Goal: Task Accomplishment & Management: Manage account settings

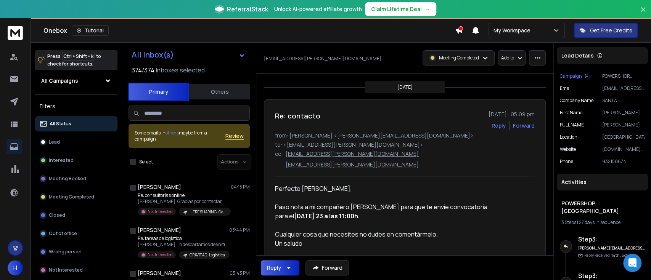
scroll to position [101, 0]
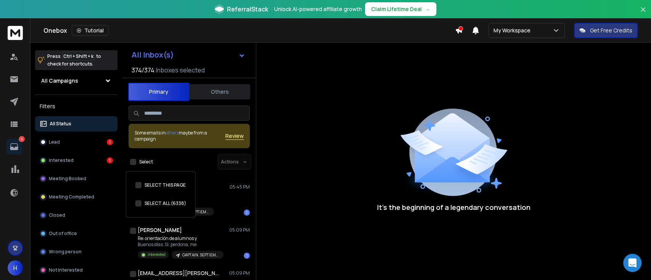
click at [181, 188] on div "SELECT THIS PAGE" at bounding box center [160, 185] width 51 height 15
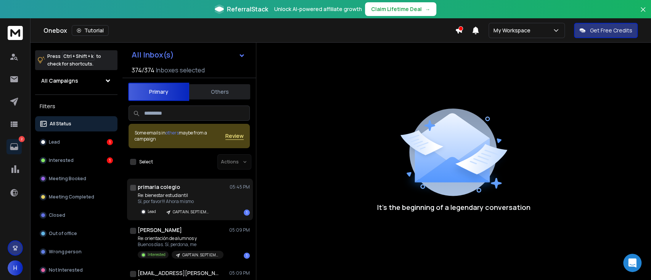
click at [205, 190] on div "primaria colegio 05:45 PM" at bounding box center [194, 188] width 112 height 8
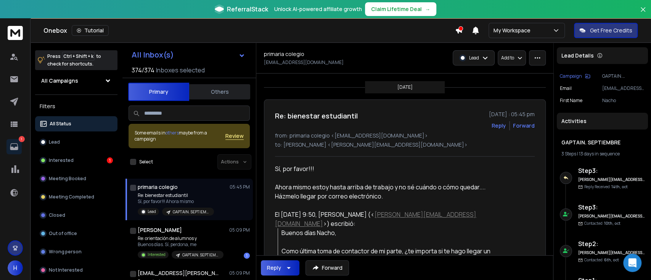
click at [475, 60] on p "Lead" at bounding box center [474, 58] width 10 height 6
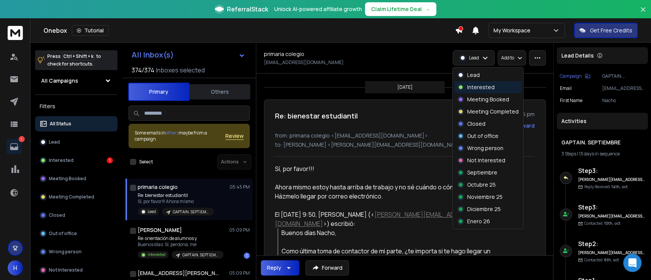
click at [476, 85] on p "Interested" at bounding box center [480, 88] width 27 height 8
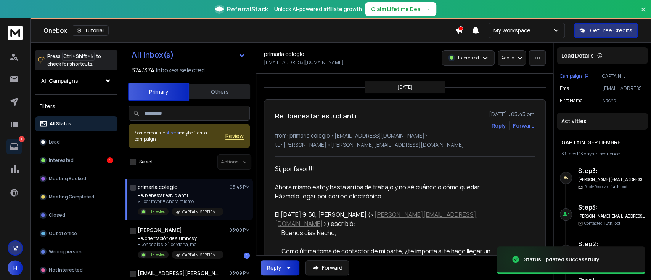
click at [509, 60] on p "Add to" at bounding box center [507, 58] width 13 height 6
click at [518, 75] on div "Subsequence" at bounding box center [524, 75] width 45 height 8
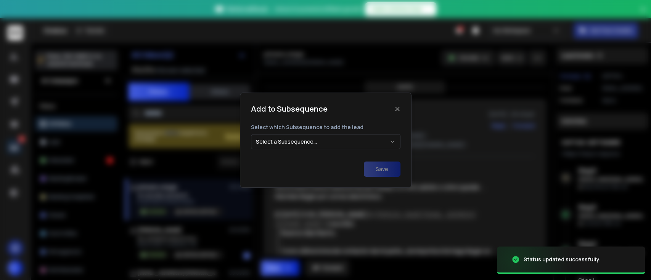
click at [297, 136] on button "Select a Subsequence..." at bounding box center [326, 141] width 150 height 15
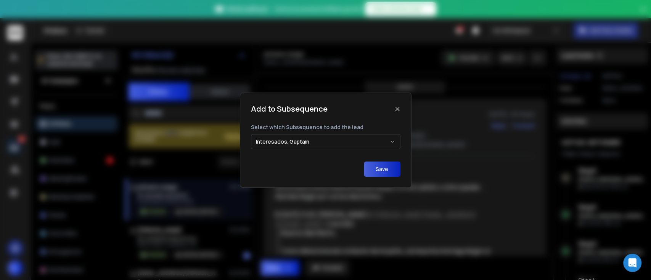
click at [380, 167] on button "Save" at bounding box center [382, 169] width 37 height 15
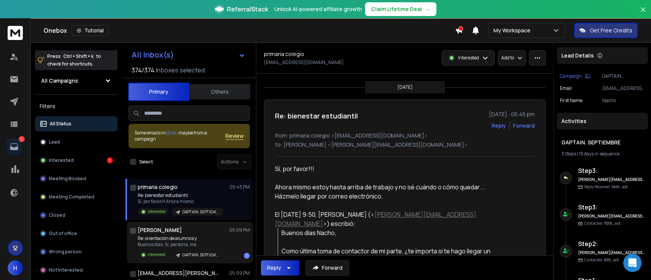
click at [180, 237] on p "Re: orientación de alumnos y" at bounding box center [181, 239] width 86 height 6
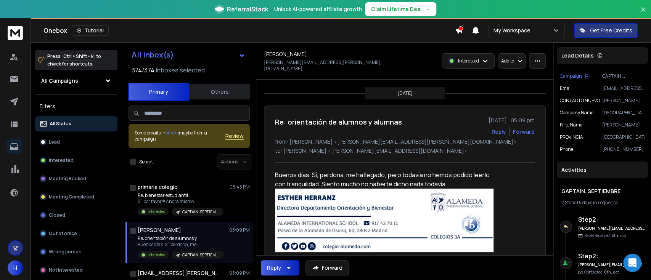
click at [461, 62] on div "Interested" at bounding box center [468, 61] width 52 height 14
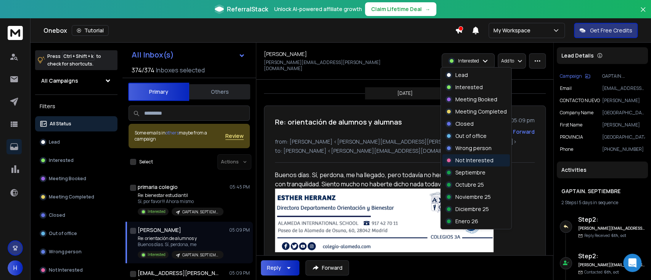
click at [465, 160] on p "Not Interested" at bounding box center [475, 161] width 38 height 8
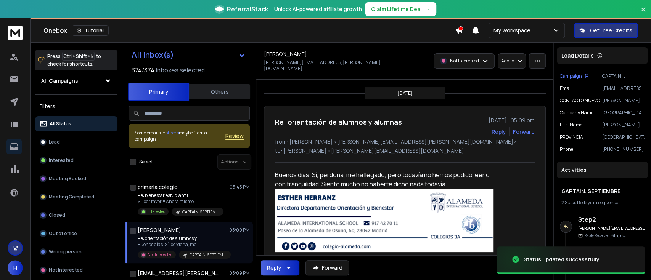
click at [506, 60] on p "Add to" at bounding box center [507, 61] width 13 height 6
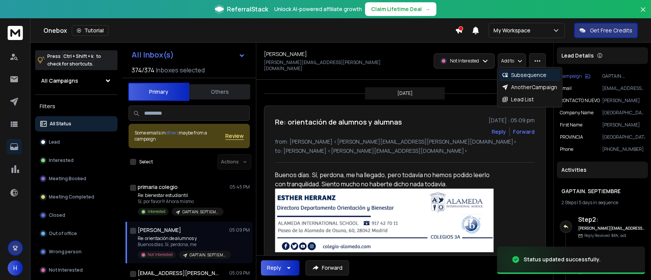
click at [511, 72] on div "Subsequence" at bounding box center [524, 75] width 45 height 8
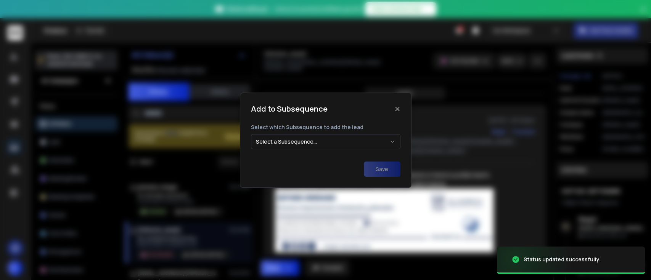
click at [332, 144] on button "Select a Subsequence..." at bounding box center [326, 141] width 150 height 15
click at [391, 166] on button "Save" at bounding box center [382, 169] width 37 height 15
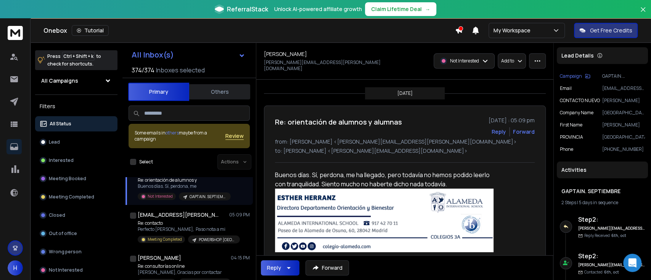
scroll to position [101, 0]
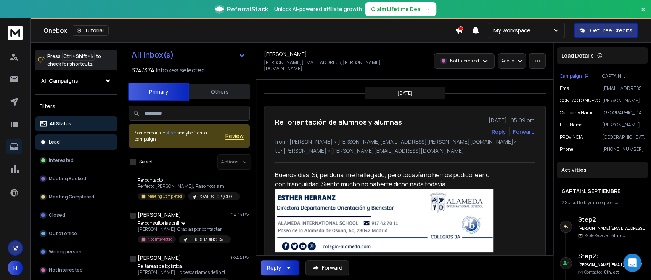
click at [75, 146] on button "Lead" at bounding box center [76, 142] width 82 height 15
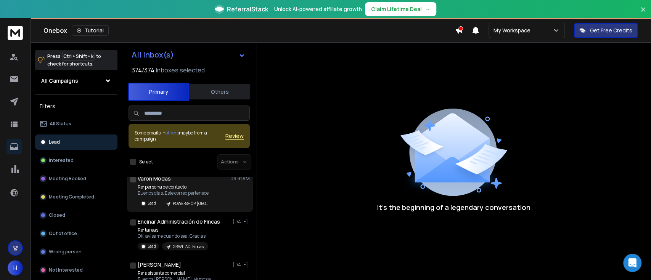
scroll to position [0, 0]
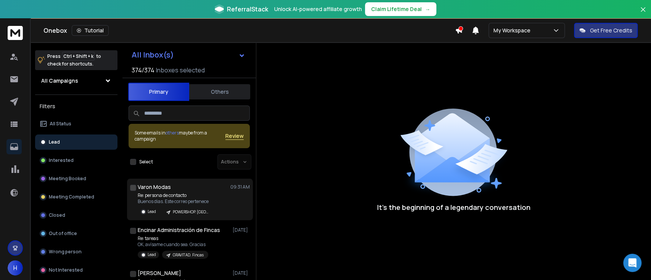
click at [203, 196] on p "Re: persona de contacto" at bounding box center [176, 196] width 76 height 6
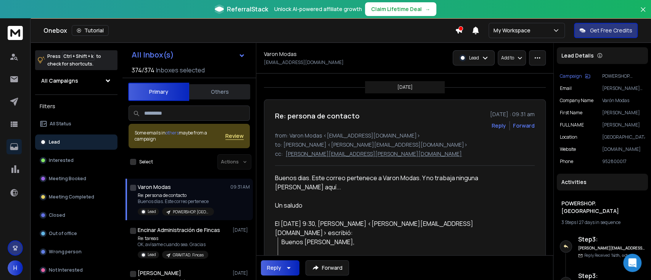
click at [506, 60] on p "Add to" at bounding box center [507, 58] width 13 height 6
click at [506, 72] on div "Subsequence" at bounding box center [524, 75] width 45 height 8
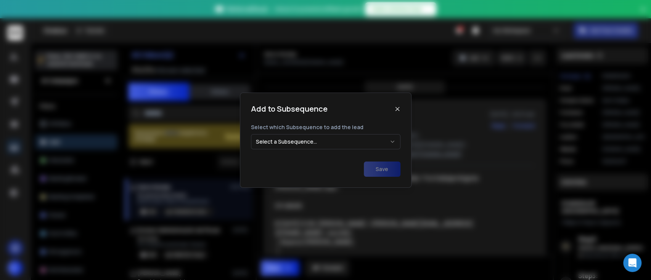
click at [346, 148] on button "Select a Subsequence..." at bounding box center [326, 141] width 150 height 15
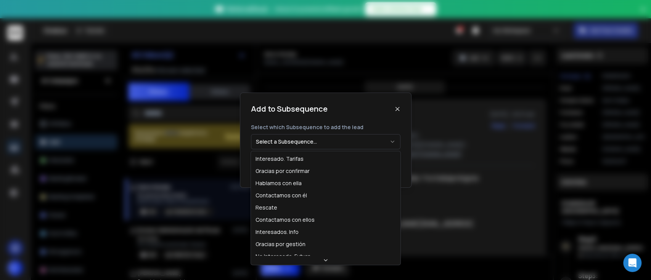
click at [397, 110] on icon at bounding box center [397, 109] width 6 height 6
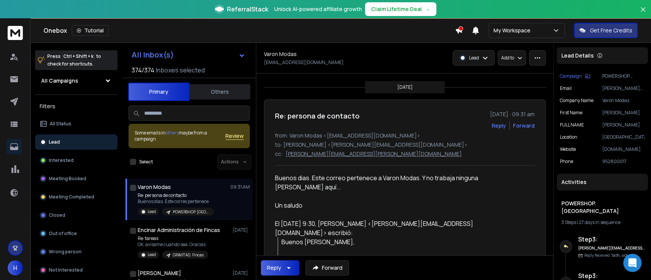
click at [570, 77] on p "Campaign" at bounding box center [571, 76] width 22 height 6
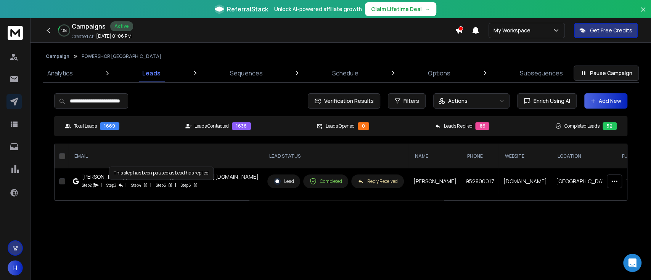
click at [141, 184] on p "Step 4" at bounding box center [136, 186] width 10 height 8
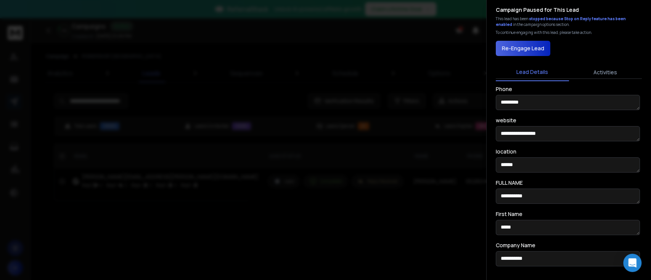
scroll to position [51, 0]
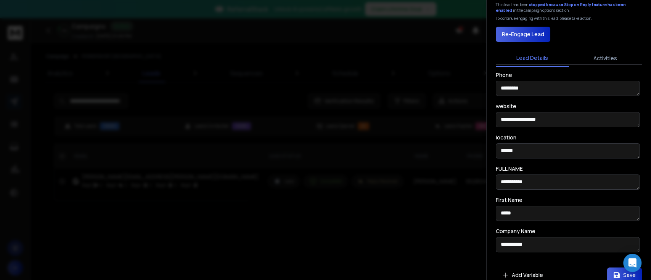
click at [523, 216] on textarea "*****" at bounding box center [568, 213] width 144 height 15
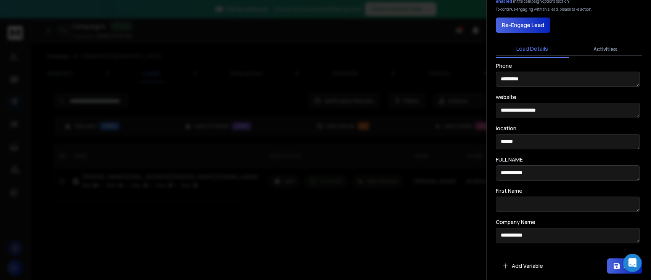
scroll to position [62, 0]
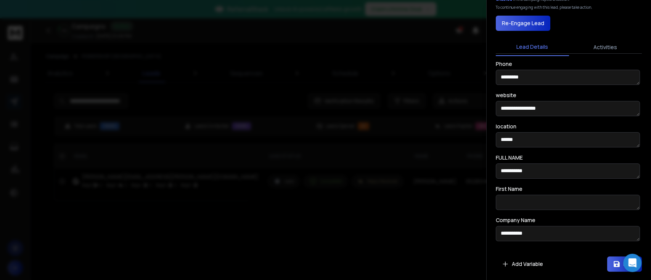
click at [614, 262] on icon "submit" at bounding box center [617, 264] width 6 height 6
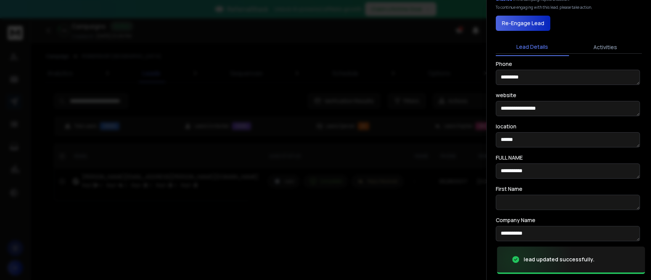
click at [183, 217] on div at bounding box center [325, 140] width 651 height 280
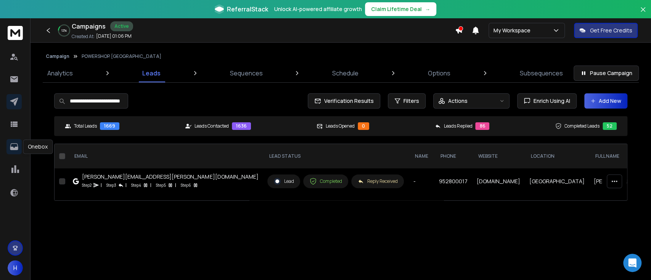
click at [10, 145] on icon at bounding box center [14, 146] width 9 height 9
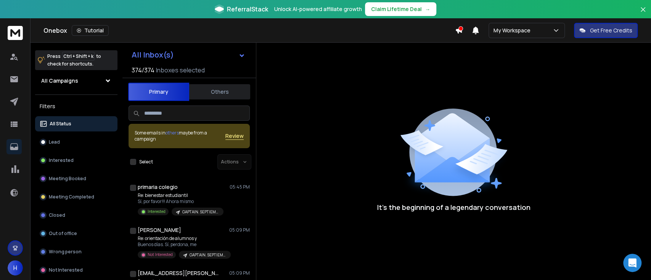
drag, startPoint x: 72, startPoint y: 146, endPoint x: 114, endPoint y: 141, distance: 42.6
click at [72, 146] on button "Lead" at bounding box center [76, 142] width 82 height 15
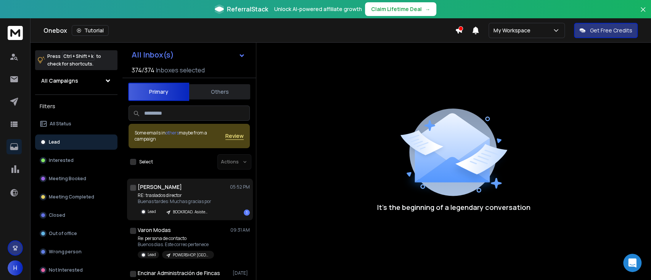
click at [192, 203] on p "Buenas tardes: Muchas gracias por" at bounding box center [176, 202] width 76 height 6
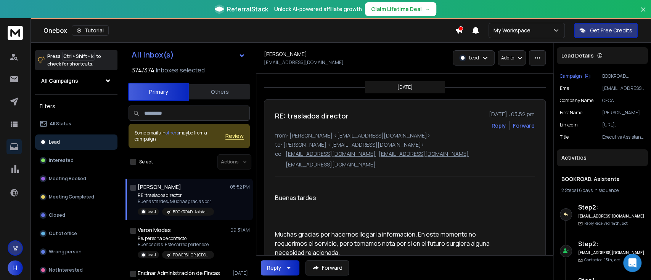
click at [474, 60] on p "Lead" at bounding box center [474, 58] width 10 height 6
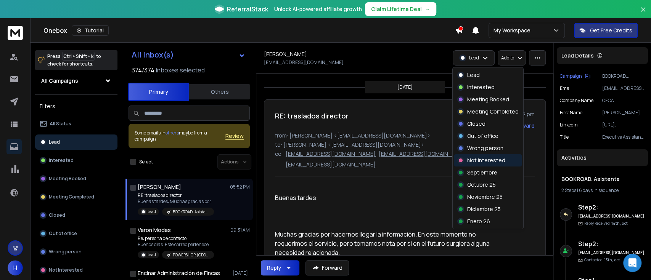
click at [474, 161] on p "Not Interested" at bounding box center [486, 161] width 38 height 8
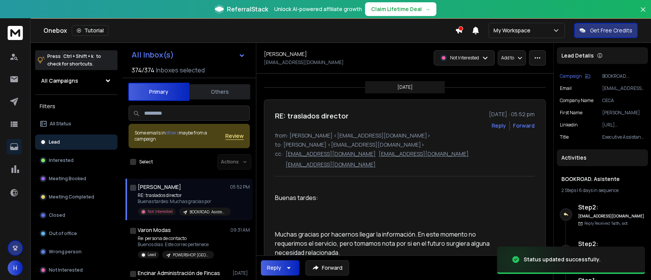
click at [507, 60] on p "Add to" at bounding box center [507, 58] width 13 height 6
click at [512, 74] on div "Subsequence" at bounding box center [524, 75] width 45 height 8
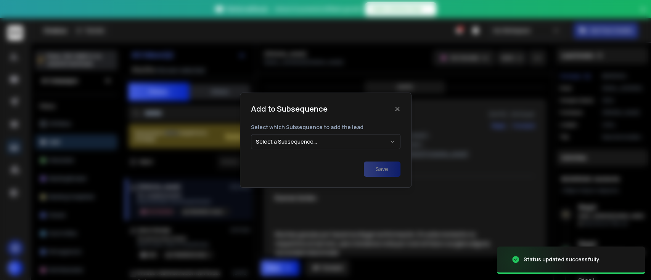
click at [348, 141] on button "Select a Subsequence..." at bounding box center [326, 141] width 150 height 15
click at [377, 171] on button "Save" at bounding box center [382, 169] width 37 height 15
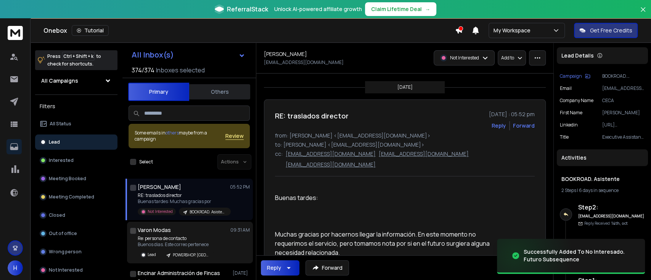
click at [196, 247] on p "Buenos dias. Este correo pertenece" at bounding box center [176, 245] width 76 height 6
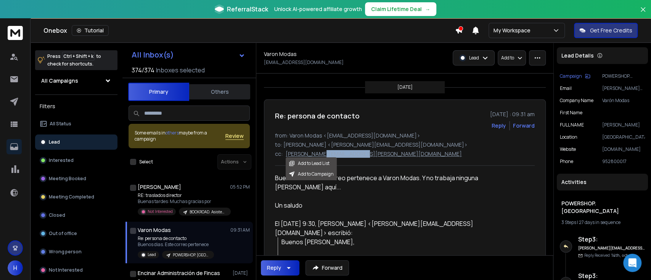
drag, startPoint x: 367, startPoint y: 152, endPoint x: 314, endPoint y: 153, distance: 52.3
click at [314, 153] on div "cc: marta.silva@varonmodas.com Add to Lead List Add to Campaign" at bounding box center [405, 154] width 260 height 8
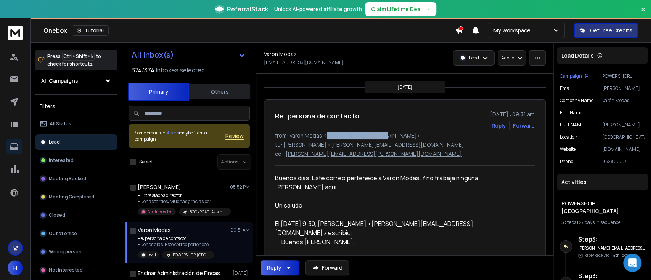
drag, startPoint x: 381, startPoint y: 135, endPoint x: 324, endPoint y: 136, distance: 57.2
click at [324, 136] on p "from: Varon Modas <info@varonmodas.com>" at bounding box center [405, 136] width 260 height 8
copy p "info@varonmodas.com"
click at [566, 73] on p "Campaign" at bounding box center [571, 76] width 22 height 6
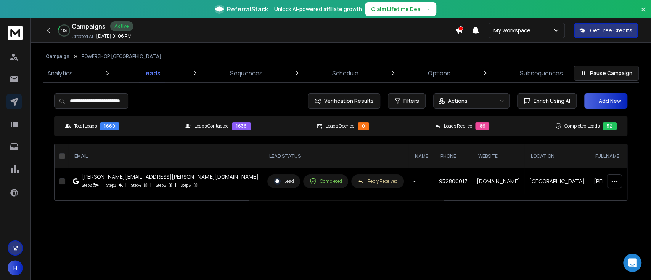
click at [193, 189] on div "Step 2 | Step 3 | Step 4 | Step 5 | Step 6" at bounding box center [170, 186] width 176 height 8
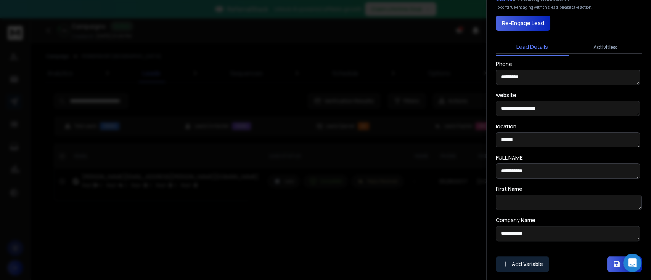
click at [531, 266] on button "Add Variable" at bounding box center [522, 264] width 53 height 15
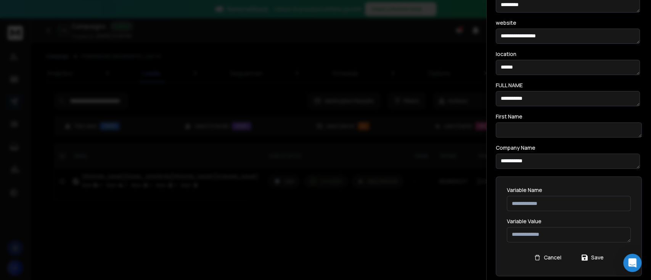
scroll to position [162, 0]
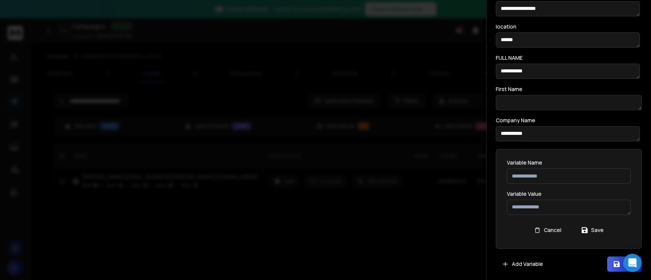
click at [521, 173] on input at bounding box center [569, 176] width 124 height 15
type input "**"
click at [519, 209] on textarea at bounding box center [569, 207] width 124 height 15
paste textarea "**********"
type textarea "**********"
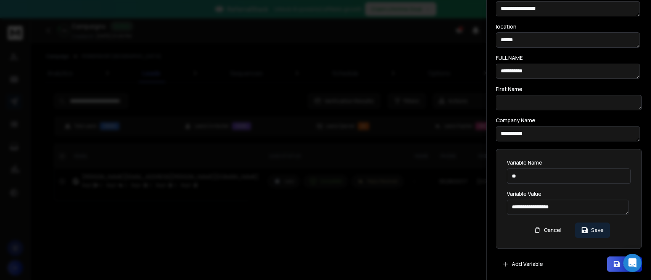
click at [593, 225] on button "Save" at bounding box center [592, 230] width 35 height 15
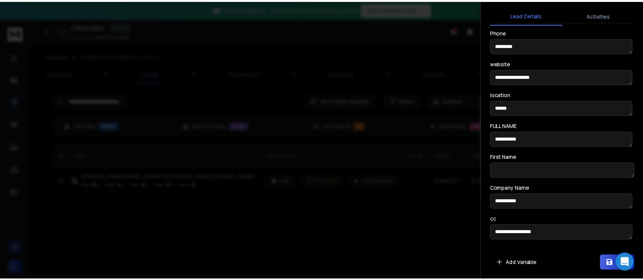
scroll to position [93, 0]
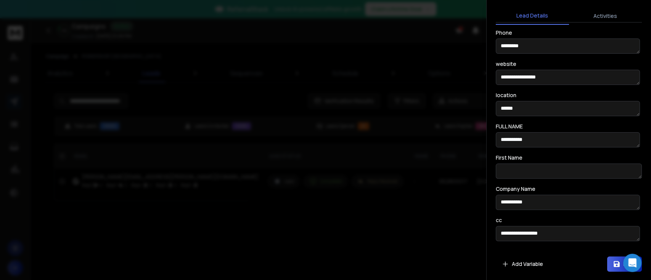
click at [611, 266] on button "Save" at bounding box center [624, 264] width 35 height 15
click at [614, 261] on icon "submit" at bounding box center [617, 264] width 6 height 6
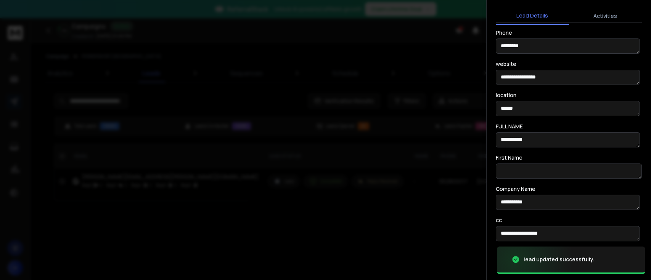
click at [185, 218] on div at bounding box center [325, 140] width 651 height 280
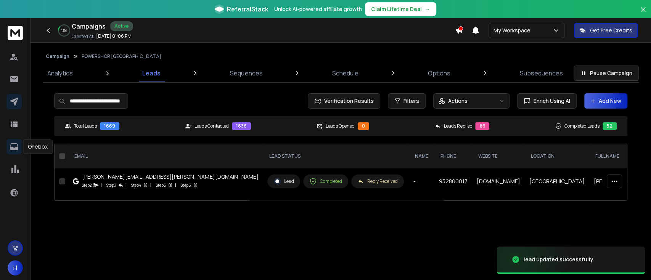
click at [18, 146] on icon at bounding box center [14, 146] width 8 height 7
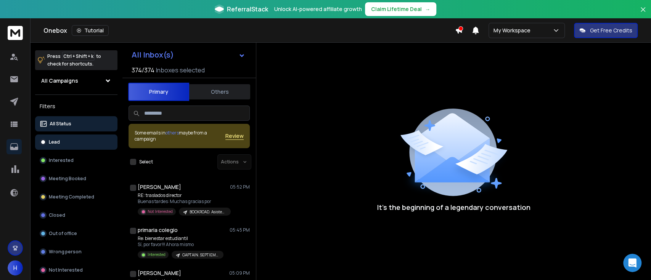
click at [61, 143] on button "Lead" at bounding box center [76, 142] width 82 height 15
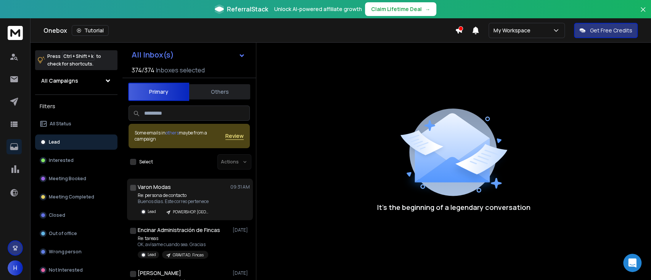
click at [195, 196] on p "Re: persona de contacto" at bounding box center [176, 196] width 76 height 6
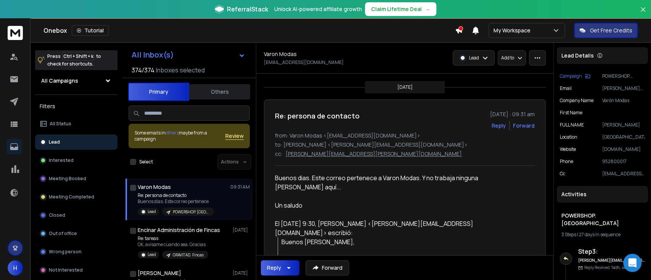
click at [573, 76] on p "Campaign" at bounding box center [571, 76] width 22 height 6
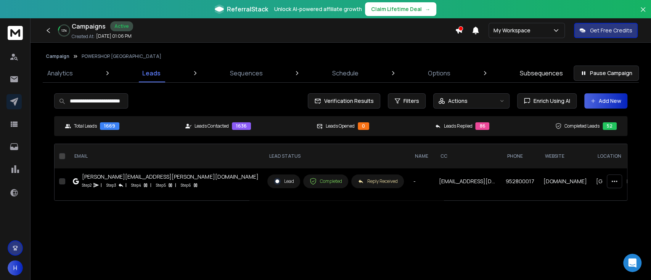
click at [543, 72] on p "Subsequences" at bounding box center [541, 73] width 43 height 9
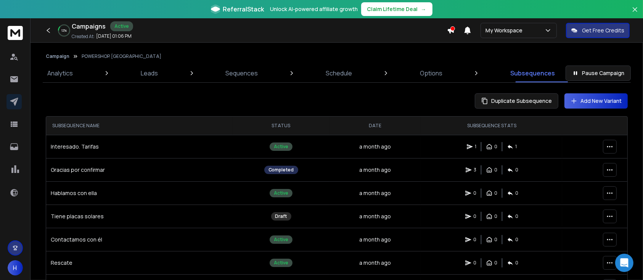
click at [595, 105] on button "Add New Variant" at bounding box center [596, 100] width 63 height 15
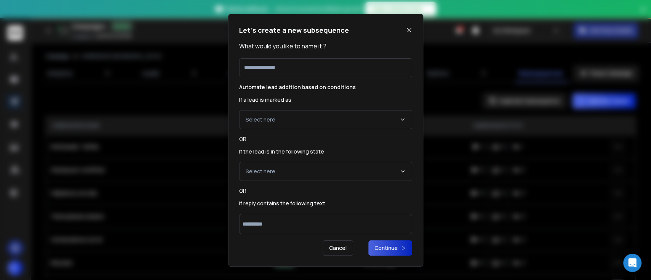
click at [305, 58] on input at bounding box center [325, 67] width 173 height 19
type input "**********"
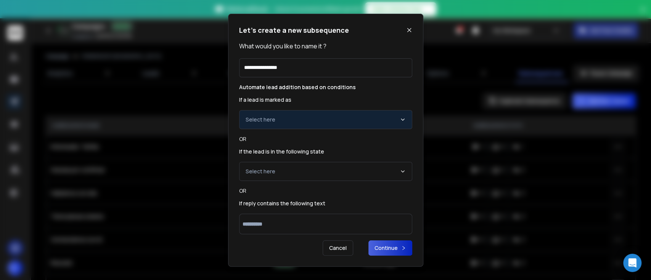
click at [307, 119] on button "Select here" at bounding box center [325, 119] width 173 height 19
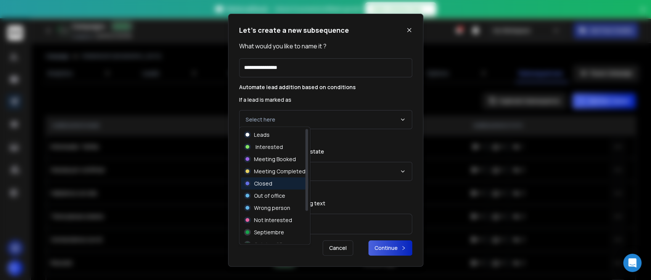
click at [274, 185] on div "Closed" at bounding box center [275, 183] width 68 height 12
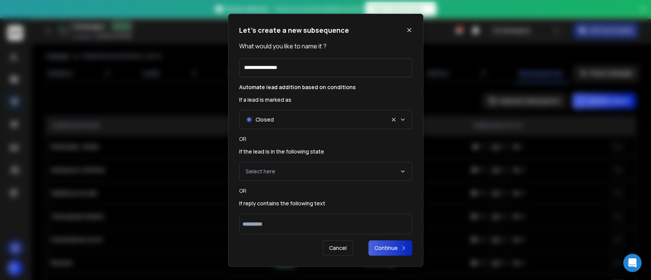
click at [380, 251] on button "Continue" at bounding box center [391, 248] width 44 height 15
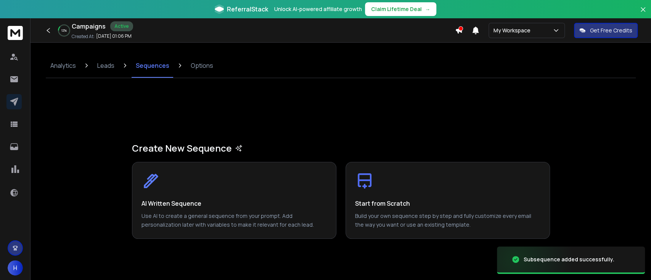
click at [427, 198] on div "Start from Scratch Build your own sequence step by step and fully customize eve…" at bounding box center [448, 201] width 204 height 76
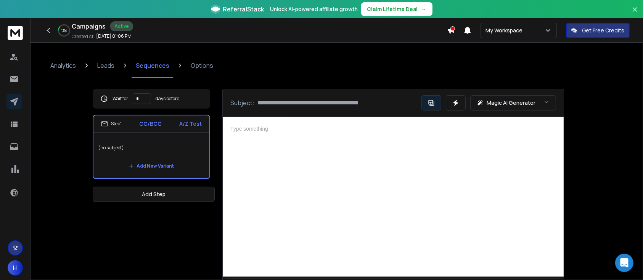
click at [428, 101] on icon at bounding box center [431, 103] width 7 height 7
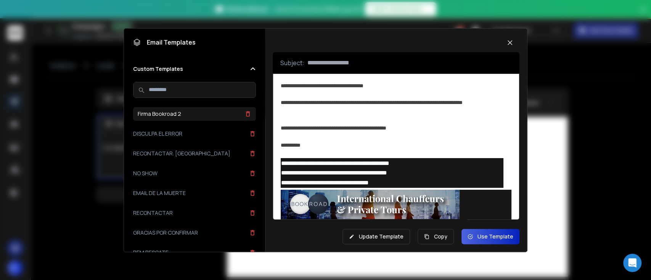
click at [192, 127] on div "DISCULPA EL ERROR" at bounding box center [194, 134] width 123 height 14
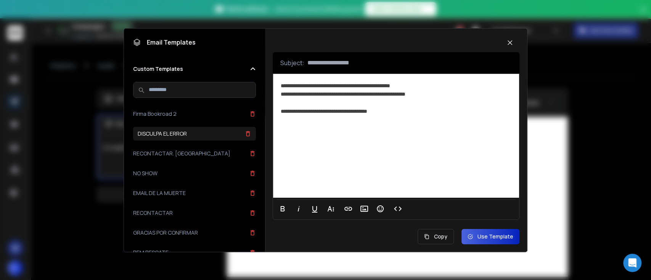
click at [489, 240] on button "Use Template" at bounding box center [491, 236] width 58 height 15
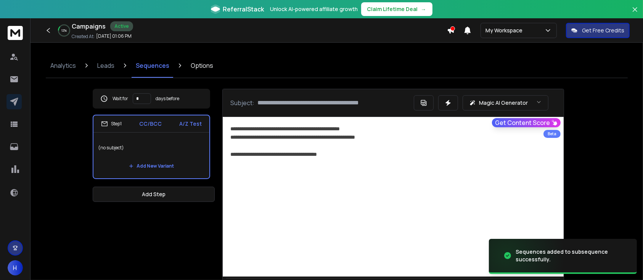
click at [204, 68] on p "Options" at bounding box center [202, 65] width 23 height 9
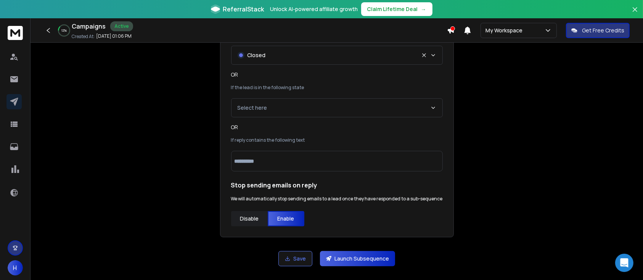
scroll to position [132, 0]
click at [345, 258] on button "Launch Subsequence" at bounding box center [357, 258] width 75 height 15
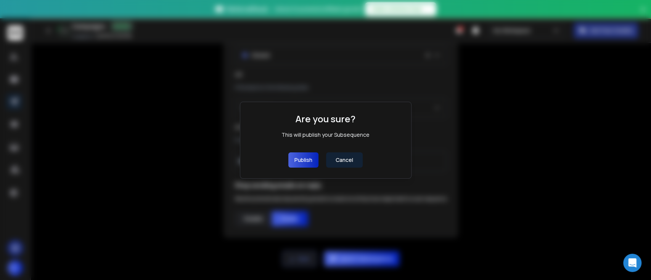
click at [307, 159] on button "Publish" at bounding box center [303, 160] width 30 height 15
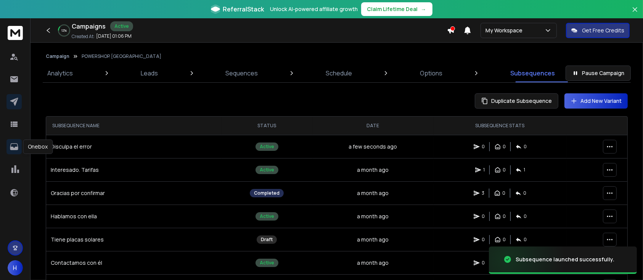
click at [13, 148] on icon at bounding box center [14, 146] width 8 height 7
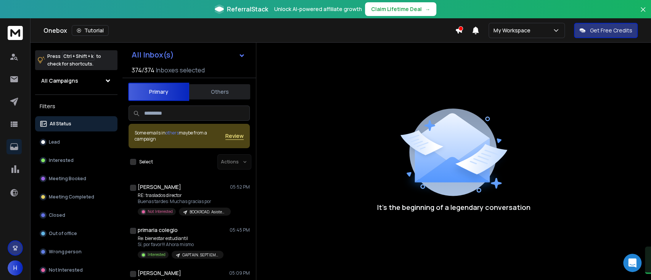
drag, startPoint x: 79, startPoint y: 145, endPoint x: 90, endPoint y: 144, distance: 11.8
click at [79, 144] on button "Lead" at bounding box center [76, 142] width 82 height 15
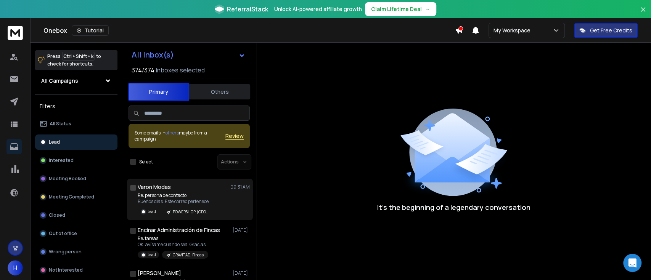
click at [188, 196] on p "Re: persona de contacto" at bounding box center [176, 196] width 76 height 6
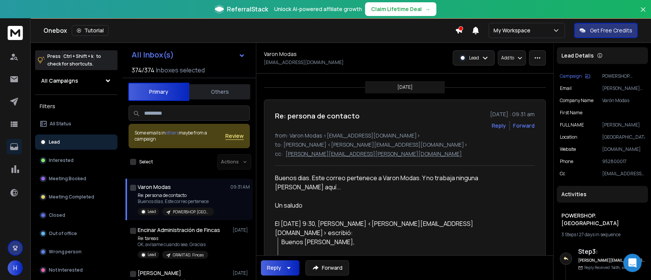
click at [513, 60] on p "Add to" at bounding box center [507, 58] width 13 height 6
click at [510, 78] on div "Subsequence" at bounding box center [524, 75] width 45 height 8
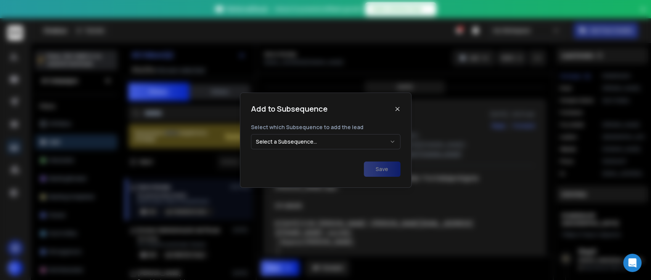
click at [344, 140] on button "Select a Subsequence..." at bounding box center [326, 141] width 150 height 15
click at [381, 165] on button "Save" at bounding box center [382, 169] width 37 height 15
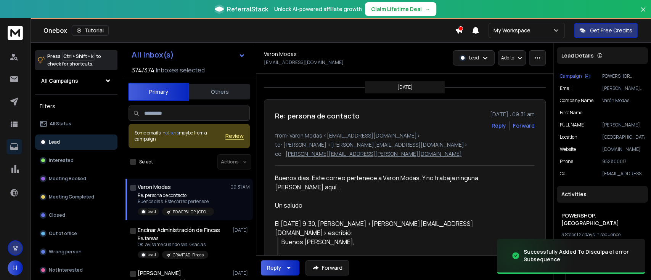
click at [479, 58] on div "Lead" at bounding box center [473, 58] width 41 height 14
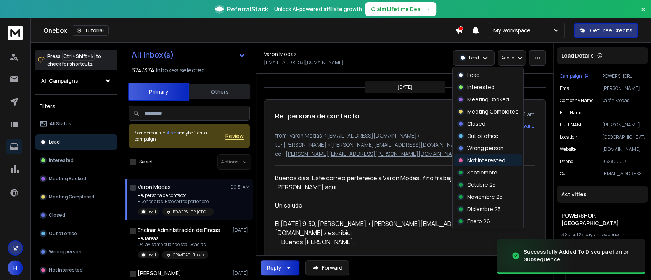
click at [473, 157] on p "Not Interested" at bounding box center [486, 161] width 38 height 8
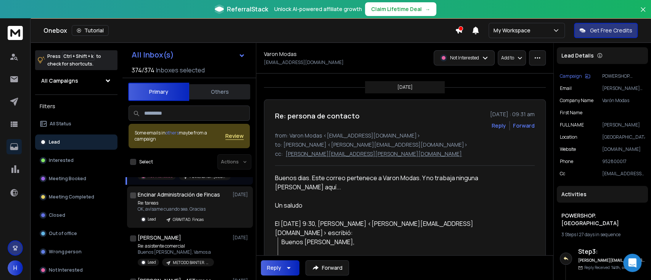
scroll to position [51, 0]
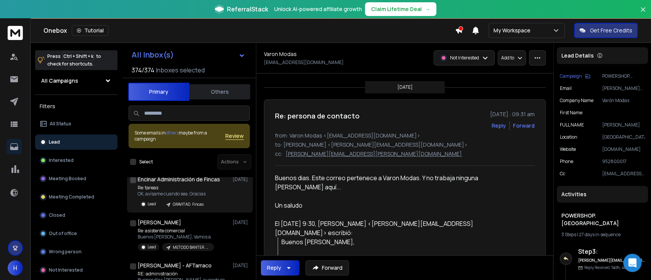
click at [160, 198] on div "Re: tareas OK, avísame cuando sea. Gracias Lead GRAVITAD. Fincas" at bounding box center [173, 196] width 71 height 23
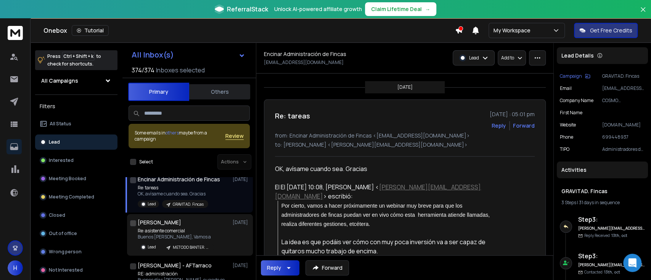
click at [185, 240] on p "Buenos días Alberto, Vamos a" at bounding box center [176, 237] width 76 height 6
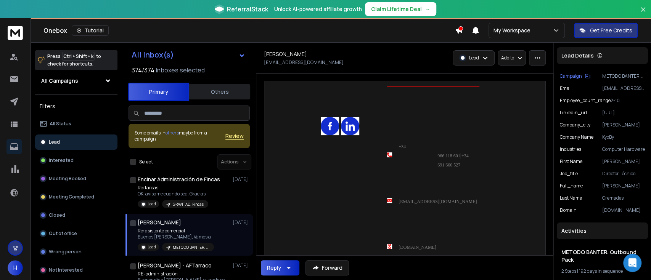
scroll to position [356, 0]
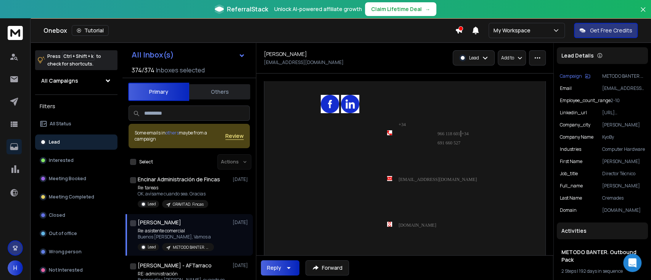
click at [428, 228] on span "www.kyoby.com" at bounding box center [418, 225] width 38 height 5
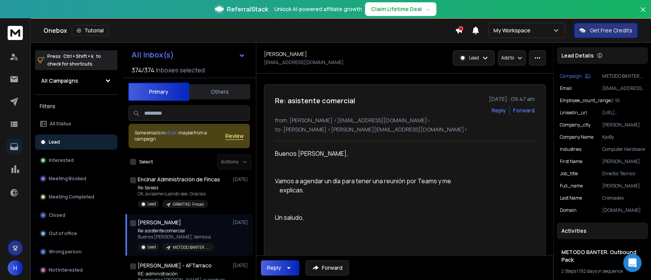
scroll to position [0, 0]
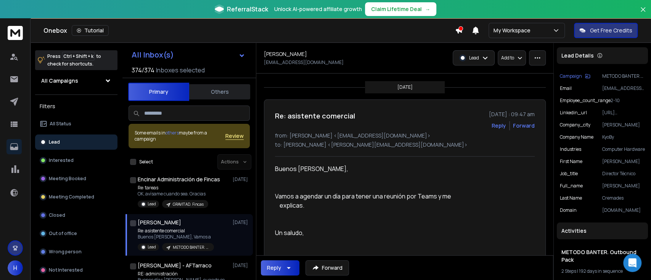
click at [288, 267] on icon "button" at bounding box center [288, 268] width 9 height 9
click at [280, 248] on p "Reply All" at bounding box center [284, 249] width 21 height 8
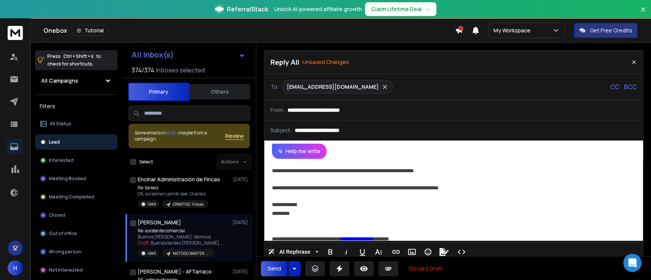
click at [277, 273] on button "Send" at bounding box center [274, 268] width 27 height 15
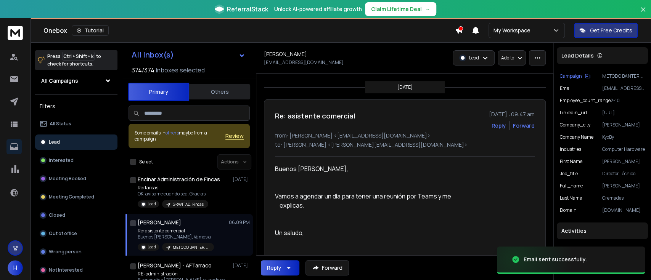
click at [477, 55] on p "Lead" at bounding box center [474, 58] width 10 height 6
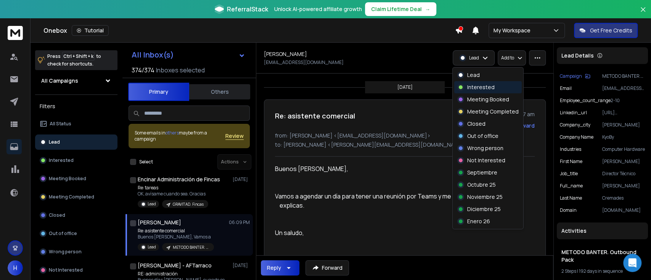
click at [472, 86] on p "Interested" at bounding box center [480, 88] width 27 height 8
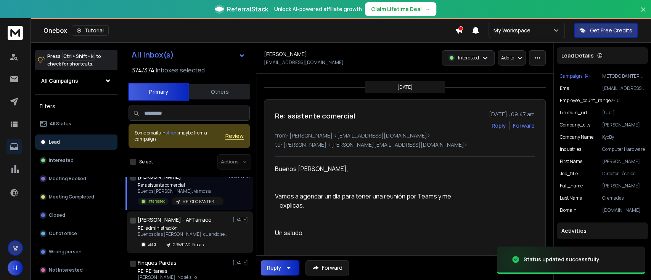
click at [195, 227] on p "RE: administración" at bounding box center [184, 228] width 92 height 6
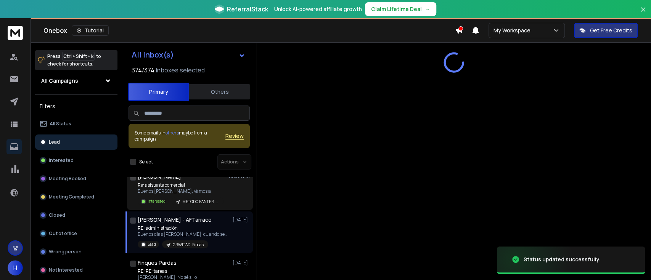
scroll to position [89, 0]
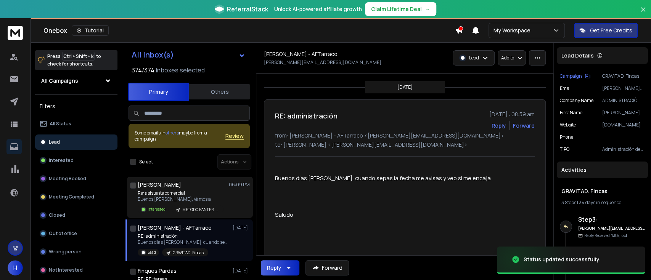
click at [192, 203] on div "Re: asistente comercial Buenos días Alberto, Vamos a Interested METODO BANTER. …" at bounding box center [181, 201] width 86 height 23
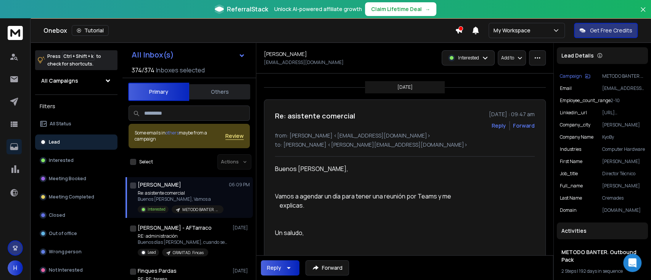
click at [458, 58] on p "Interested" at bounding box center [468, 58] width 21 height 6
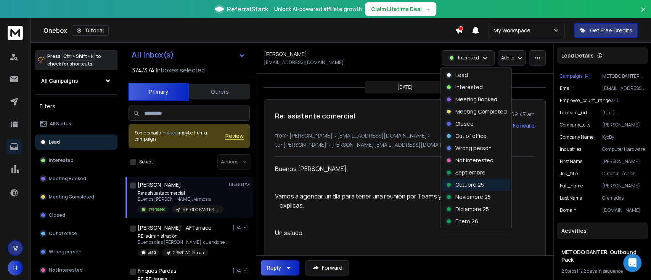
click at [468, 185] on p "Octubre 25" at bounding box center [470, 185] width 29 height 8
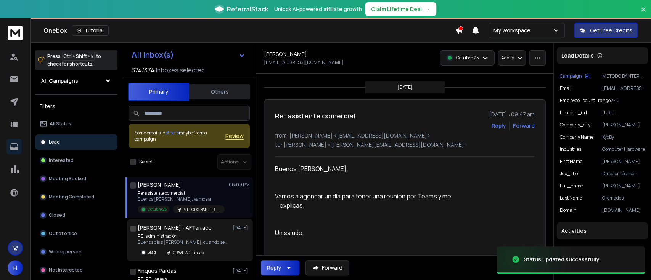
click at [201, 235] on p "RE: administración" at bounding box center [184, 236] width 92 height 6
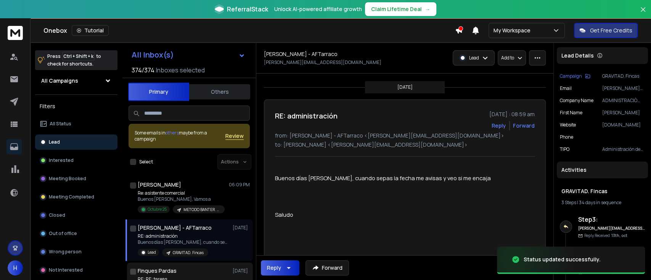
click at [182, 272] on div "Finques Pardas 10 Oct" at bounding box center [194, 271] width 112 height 8
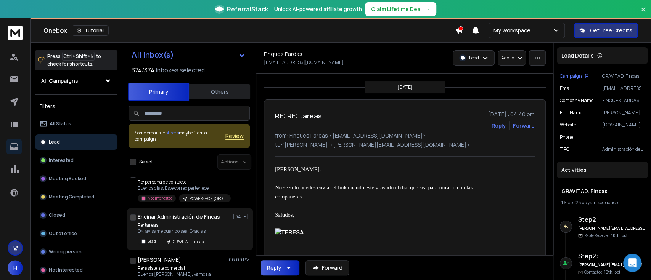
scroll to position [0, 0]
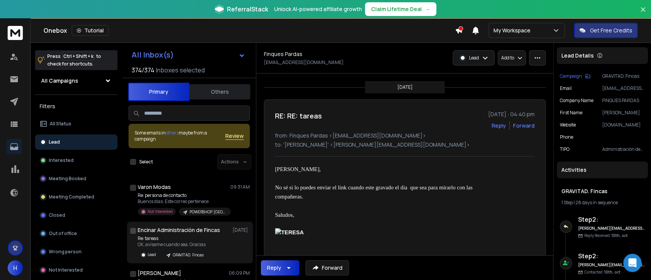
click at [206, 231] on h1 "Encinar Administración de Fincas" at bounding box center [179, 231] width 82 height 8
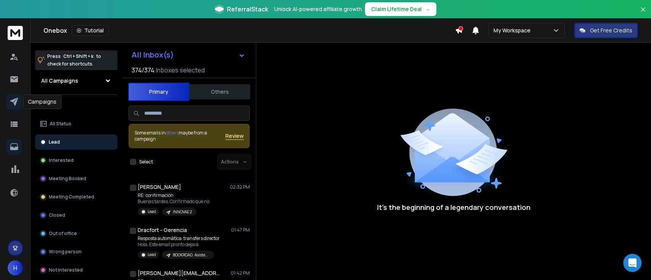
click at [15, 100] on icon at bounding box center [14, 102] width 8 height 8
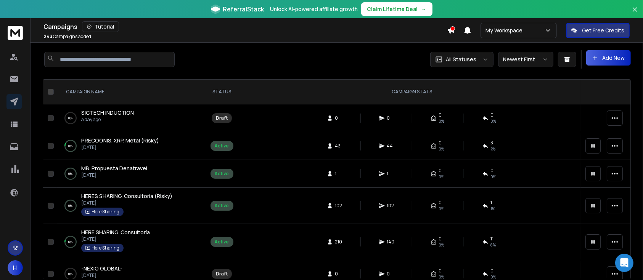
click at [142, 62] on input at bounding box center [109, 59] width 130 height 15
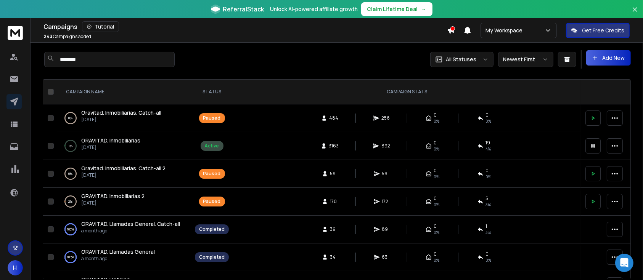
type input "********"
click at [590, 146] on icon at bounding box center [593, 146] width 7 height 7
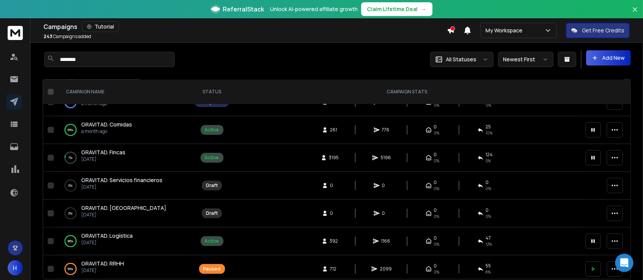
scroll to position [254, 0]
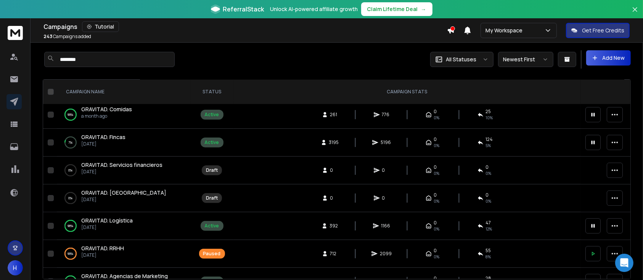
click at [590, 113] on icon at bounding box center [593, 114] width 7 height 7
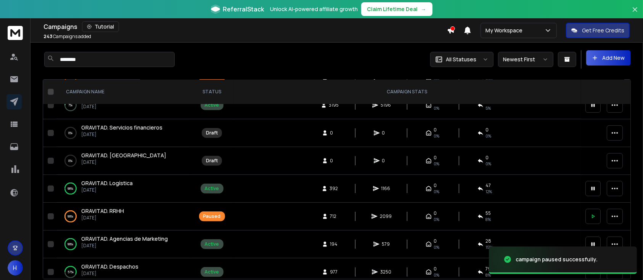
scroll to position [303, 0]
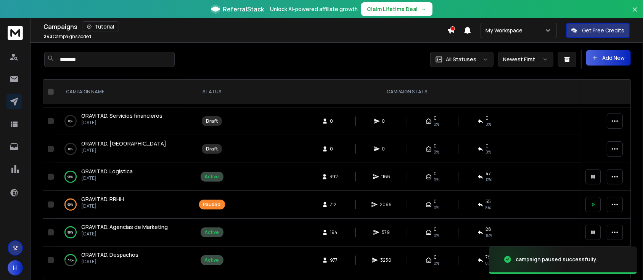
click at [592, 175] on icon at bounding box center [593, 177] width 3 height 4
click at [586, 227] on button at bounding box center [593, 232] width 15 height 15
drag, startPoint x: 574, startPoint y: 225, endPoint x: 569, endPoint y: 188, distance: 37.0
click at [565, 190] on body "ReferralStack Unlock AI-powered affiliate growth Lifetime Deals available! Clai…" at bounding box center [321, 140] width 643 height 280
click at [629, 253] on icon "Notifications (F8)" at bounding box center [629, 255] width 8 height 8
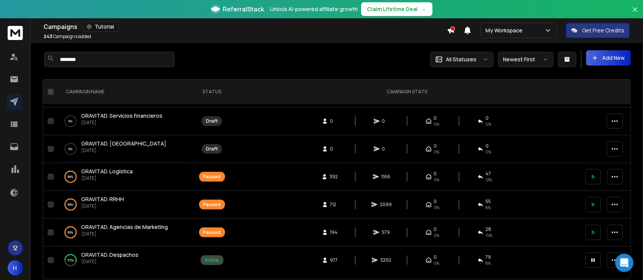
click at [590, 258] on icon at bounding box center [593, 260] width 7 height 7
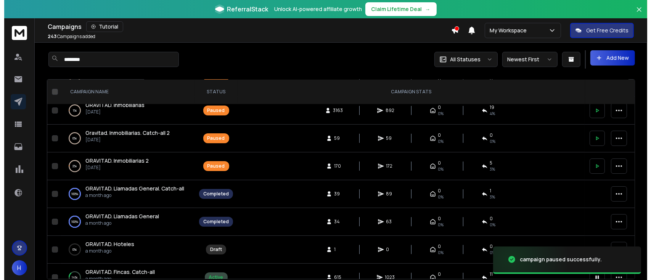
scroll to position [0, 0]
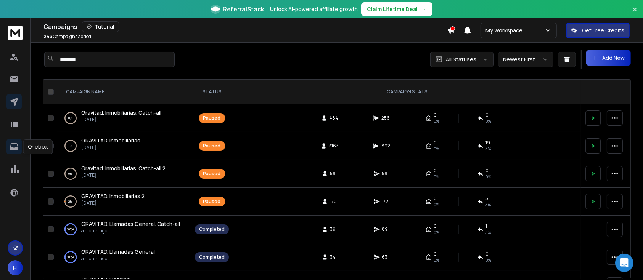
click at [15, 145] on icon at bounding box center [14, 146] width 9 height 9
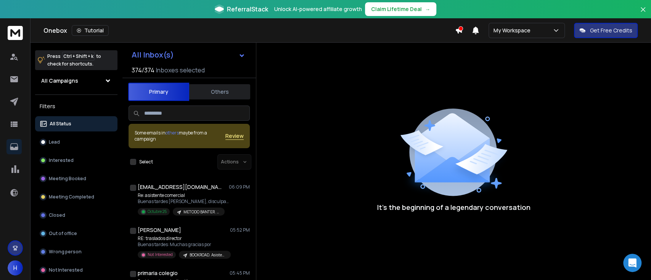
click at [156, 114] on input at bounding box center [189, 113] width 121 height 15
type input "******"
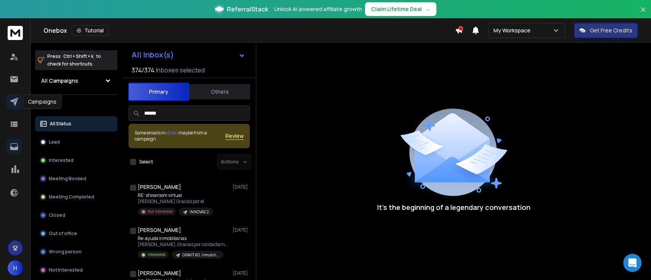
click at [15, 100] on icon at bounding box center [14, 101] width 9 height 9
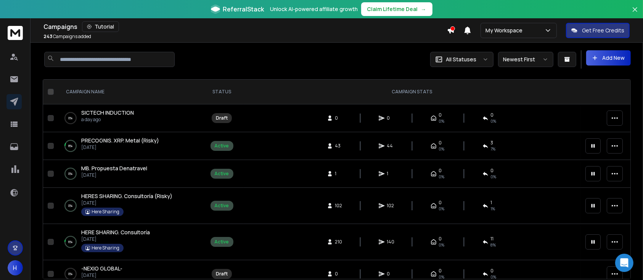
click at [111, 58] on input at bounding box center [109, 59] width 130 height 15
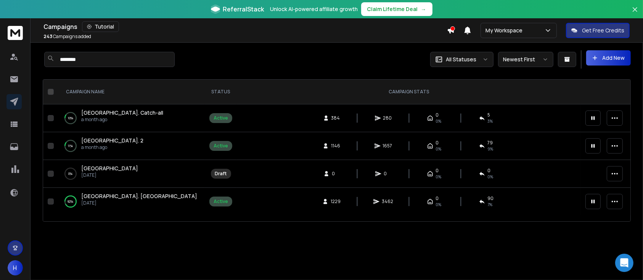
type input "********"
click at [116, 140] on span "[GEOGRAPHIC_DATA]. 2" at bounding box center [112, 140] width 62 height 7
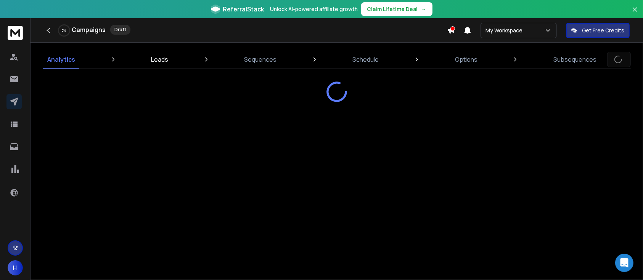
click at [157, 62] on p "Leads" at bounding box center [159, 59] width 17 height 9
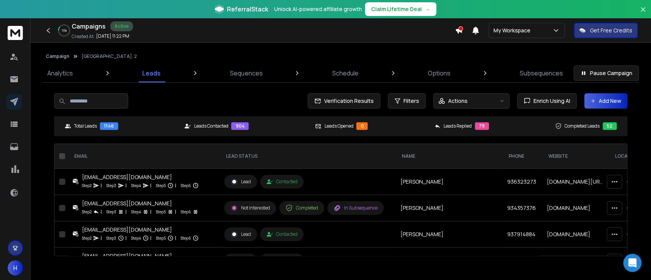
click at [116, 98] on input at bounding box center [91, 100] width 74 height 15
type input "****"
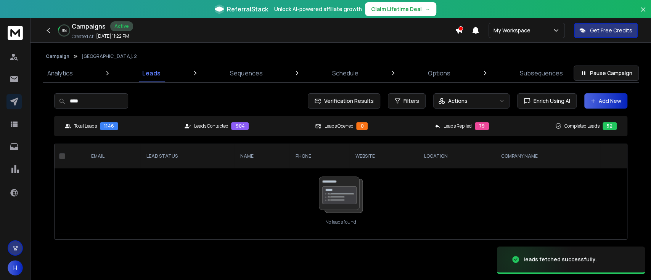
click at [122, 98] on input "****" at bounding box center [91, 100] width 74 height 15
type input "******"
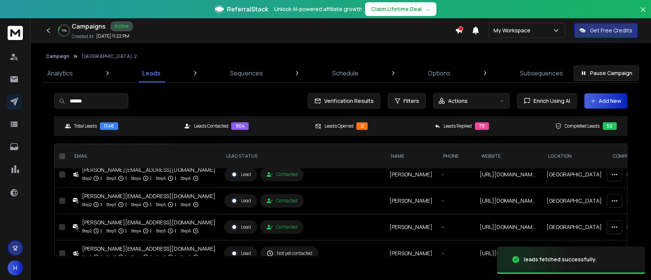
scroll to position [83, 0]
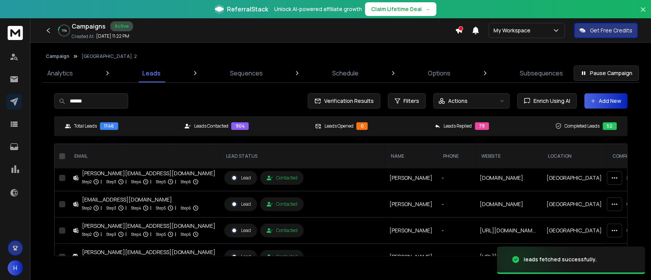
click at [99, 105] on input "******" at bounding box center [91, 100] width 74 height 15
click at [100, 104] on input "******" at bounding box center [91, 100] width 74 height 15
paste input "*********"
type input "**********"
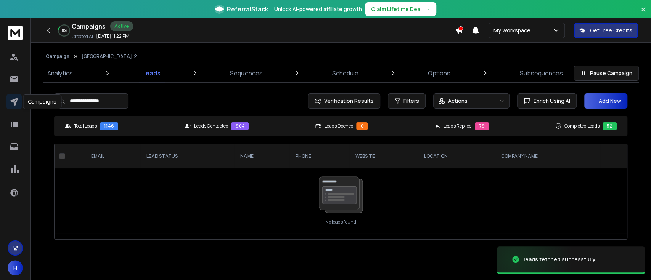
click at [16, 100] on icon at bounding box center [14, 102] width 8 height 8
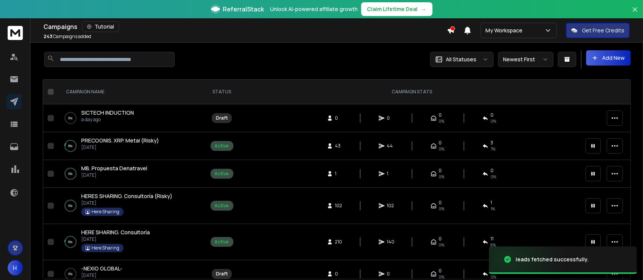
click at [81, 63] on input at bounding box center [109, 59] width 130 height 15
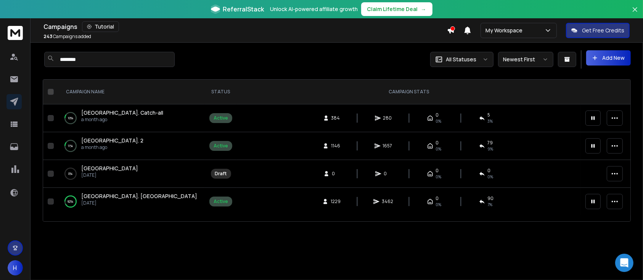
type input "********"
click at [110, 118] on p "a month ago" at bounding box center [122, 120] width 82 height 6
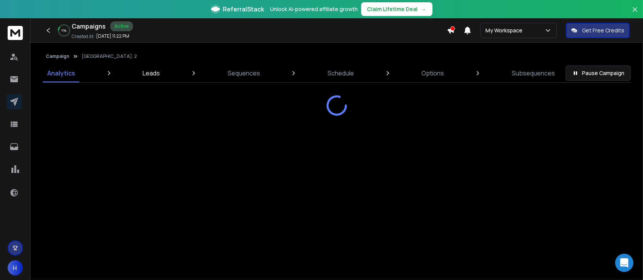
click at [148, 72] on p "Leads" at bounding box center [151, 73] width 17 height 9
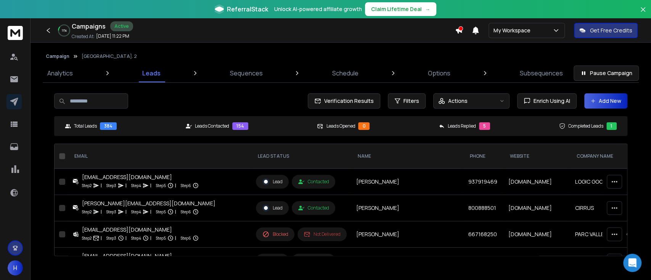
click at [109, 102] on input at bounding box center [91, 100] width 74 height 15
paste input "**********"
type input "**********"
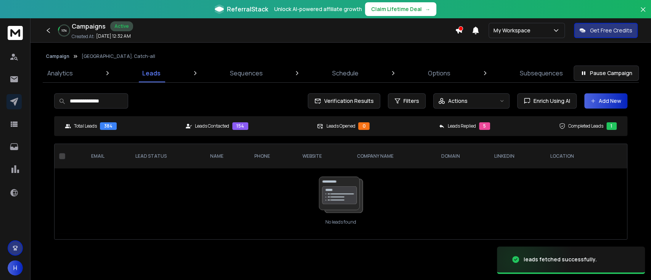
click at [110, 105] on input "**********" at bounding box center [91, 100] width 74 height 15
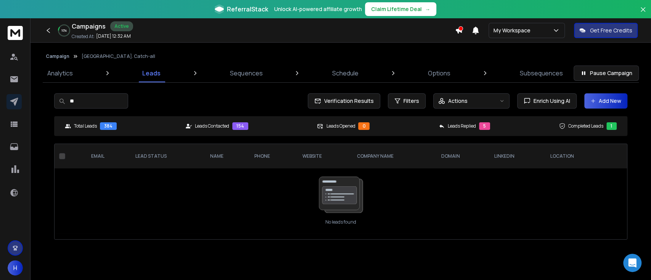
type input "*"
type input "****"
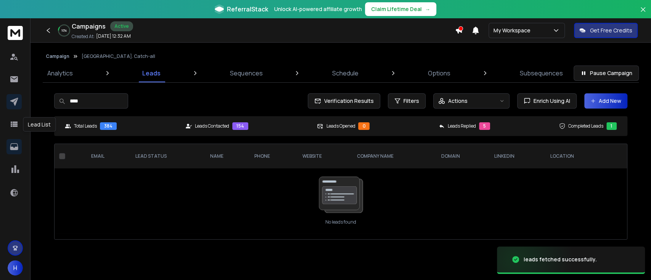
drag, startPoint x: 12, startPoint y: 137, endPoint x: 12, endPoint y: 148, distance: 11.4
click at [12, 137] on div at bounding box center [15, 126] width 18 height 154
click at [13, 150] on icon at bounding box center [14, 146] width 8 height 7
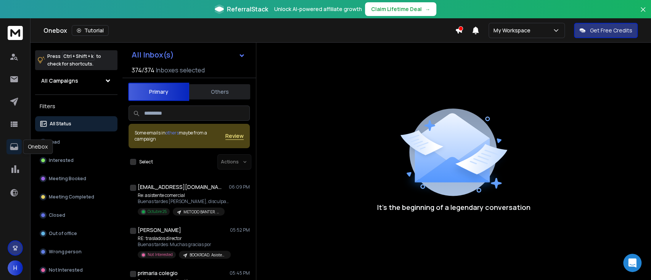
click at [15, 154] on link at bounding box center [13, 146] width 15 height 15
click at [18, 148] on icon at bounding box center [14, 146] width 8 height 7
click at [14, 106] on icon at bounding box center [14, 101] width 9 height 9
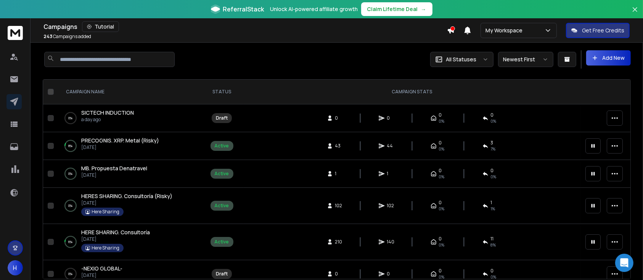
click at [114, 54] on input at bounding box center [109, 59] width 130 height 15
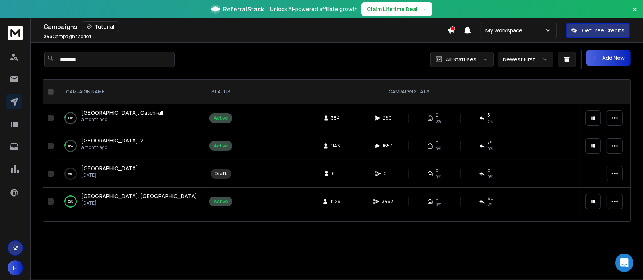
type input "********"
click at [113, 142] on span "[GEOGRAPHIC_DATA]. 2" at bounding box center [112, 140] width 62 height 7
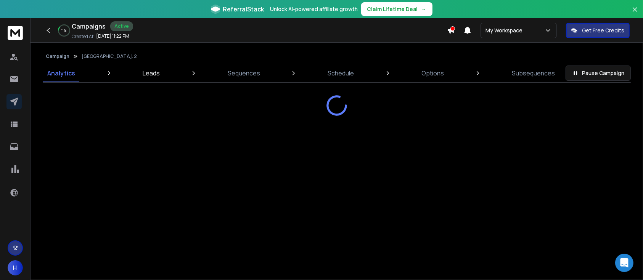
click at [150, 76] on p "Leads" at bounding box center [151, 73] width 17 height 9
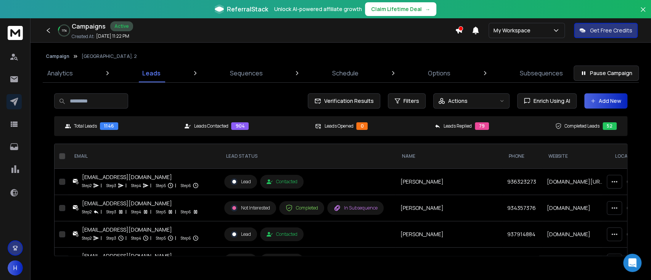
click at [112, 99] on input at bounding box center [91, 100] width 74 height 15
paste input "**********"
type input "**********"
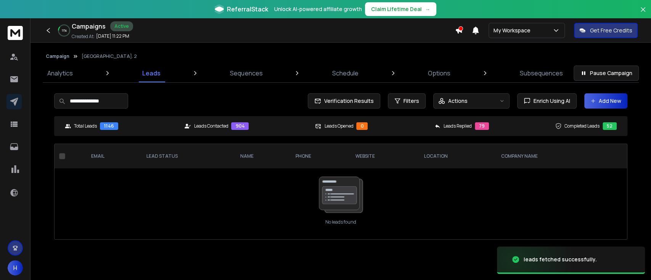
click at [106, 96] on input "**********" at bounding box center [91, 100] width 74 height 15
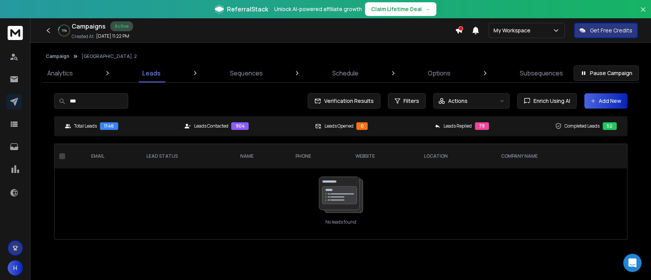
type input "****"
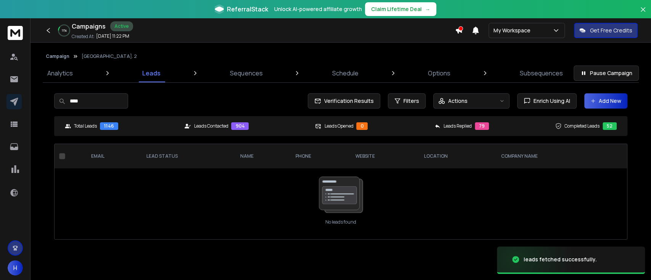
click at [106, 97] on input "****" at bounding box center [91, 100] width 74 height 15
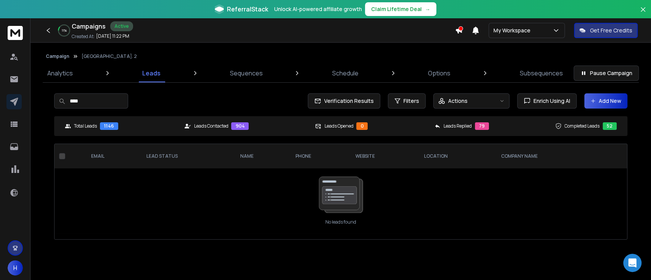
click at [112, 100] on input "****" at bounding box center [91, 100] width 74 height 15
type input "******"
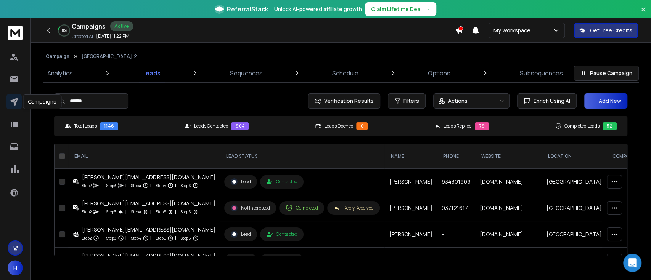
click at [12, 101] on icon at bounding box center [14, 102] width 8 height 8
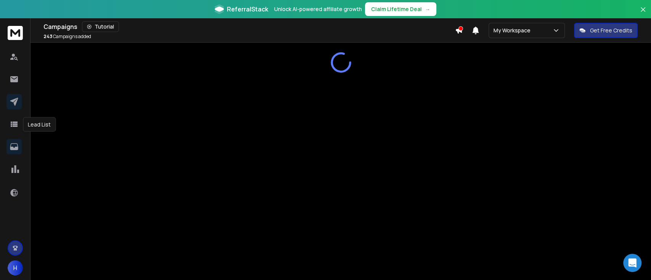
click at [13, 150] on icon at bounding box center [14, 146] width 8 height 7
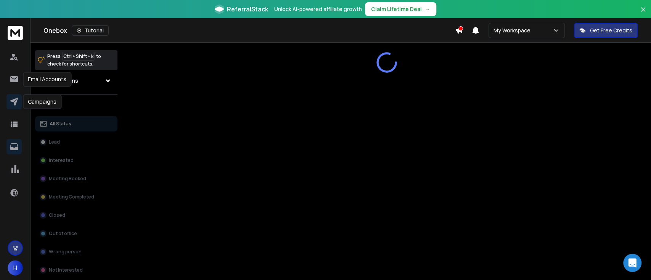
click at [17, 98] on icon at bounding box center [14, 102] width 8 height 8
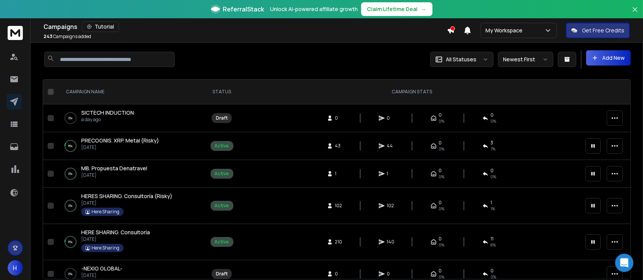
click at [142, 57] on input at bounding box center [109, 59] width 130 height 15
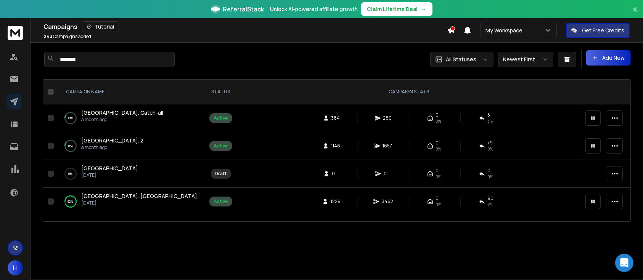
type input "********"
click at [116, 115] on span "HISPANIA MT. Catch-all" at bounding box center [122, 112] width 82 height 7
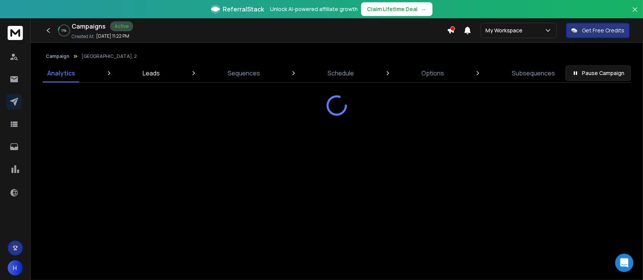
click at [155, 77] on p "Leads" at bounding box center [151, 73] width 17 height 9
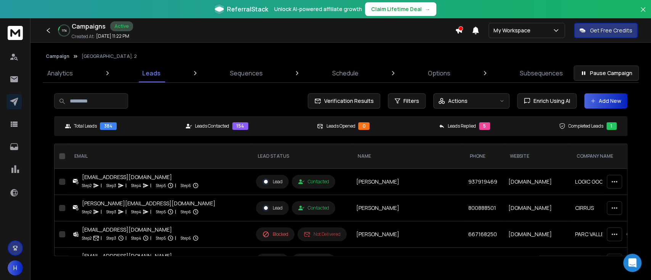
click at [124, 99] on input at bounding box center [91, 100] width 74 height 15
type input "*"
type input "*****"
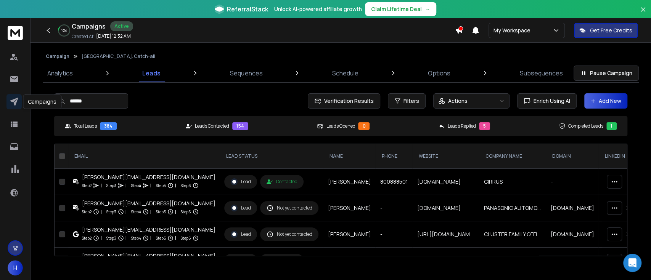
click at [18, 102] on icon at bounding box center [14, 101] width 9 height 9
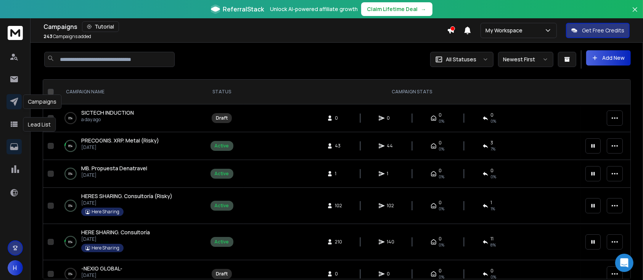
click at [16, 148] on icon at bounding box center [14, 146] width 8 height 7
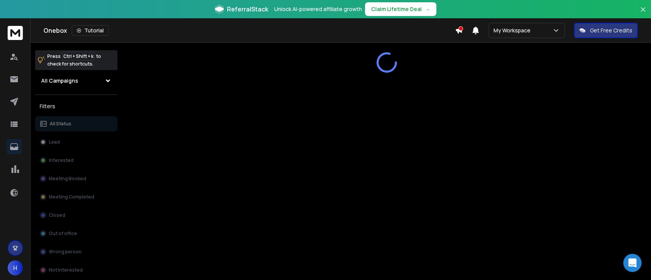
drag, startPoint x: 19, startPoint y: 101, endPoint x: 90, endPoint y: 113, distance: 72.4
click at [19, 101] on link at bounding box center [13, 101] width 15 height 15
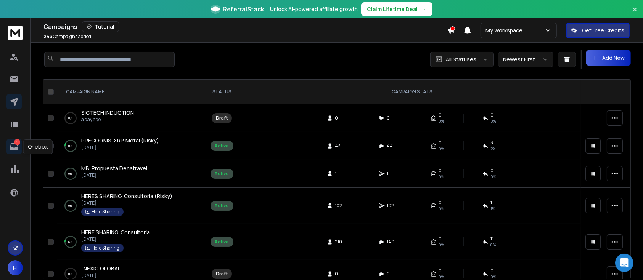
click at [13, 148] on icon at bounding box center [14, 146] width 8 height 7
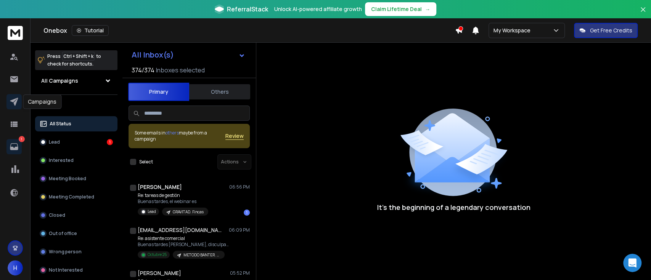
click at [13, 103] on icon at bounding box center [14, 101] width 9 height 9
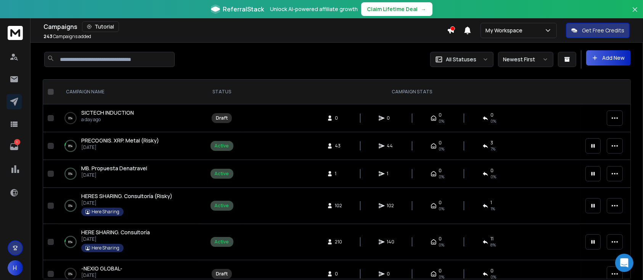
click at [102, 62] on input at bounding box center [109, 59] width 130 height 15
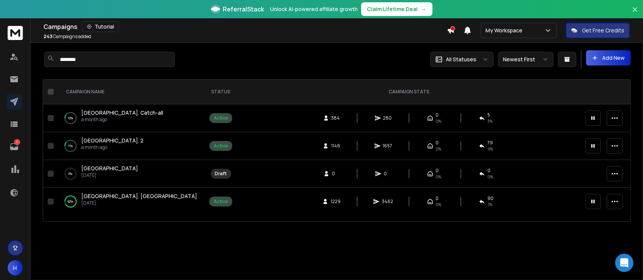
type input "********"
click at [112, 204] on p "4 months ago" at bounding box center [139, 203] width 116 height 6
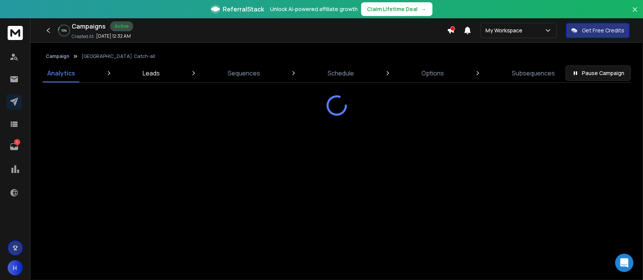
click at [154, 70] on p "Leads" at bounding box center [151, 73] width 17 height 9
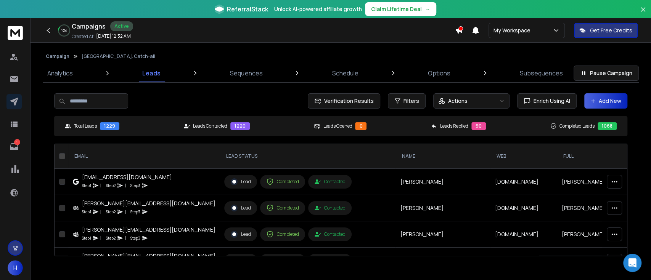
click at [118, 101] on input at bounding box center [91, 100] width 74 height 15
type input "******"
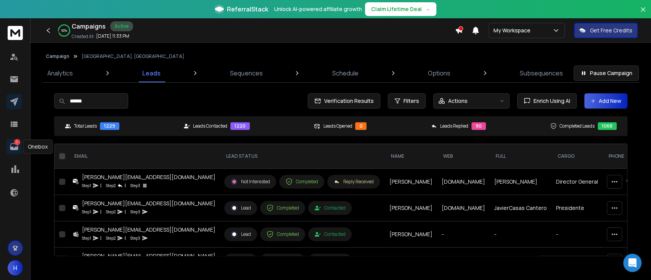
click at [14, 143] on p "1" at bounding box center [17, 142] width 6 height 6
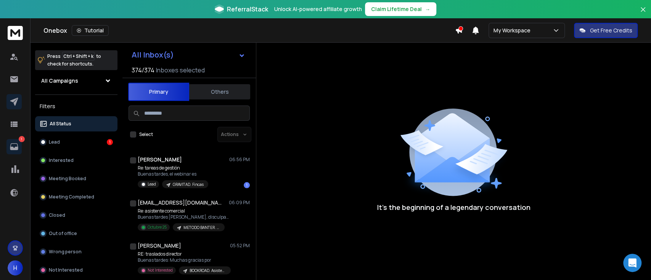
click at [12, 99] on icon at bounding box center [14, 101] width 9 height 9
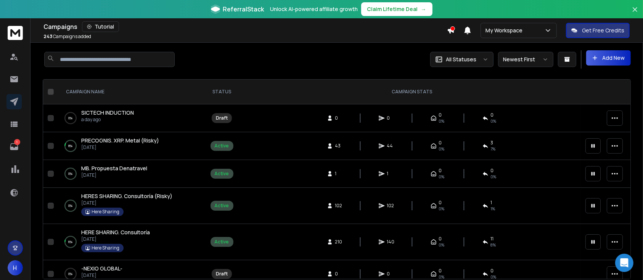
click at [120, 62] on input at bounding box center [109, 59] width 130 height 15
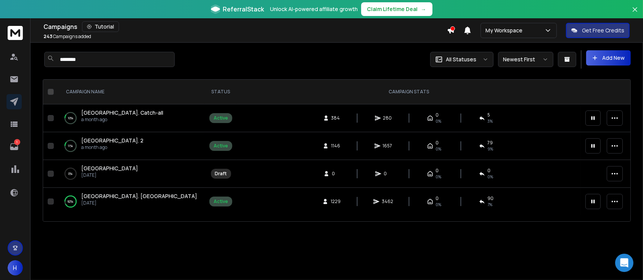
type input "********"
click at [102, 142] on span "[GEOGRAPHIC_DATA]. 2" at bounding box center [112, 140] width 62 height 7
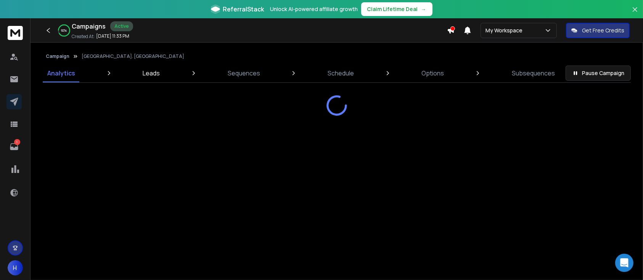
click at [146, 78] on link "Leads" at bounding box center [151, 73] width 26 height 18
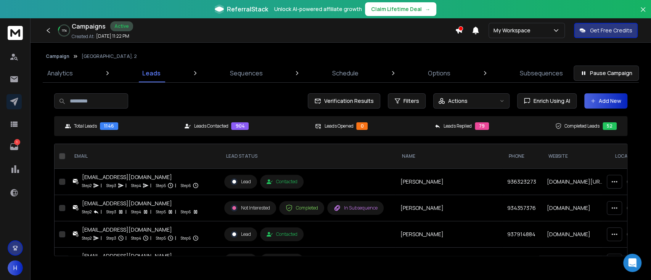
click at [113, 98] on input at bounding box center [91, 100] width 74 height 15
type input "******"
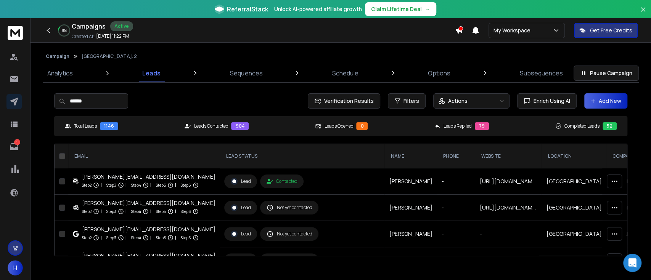
scroll to position [235, 0]
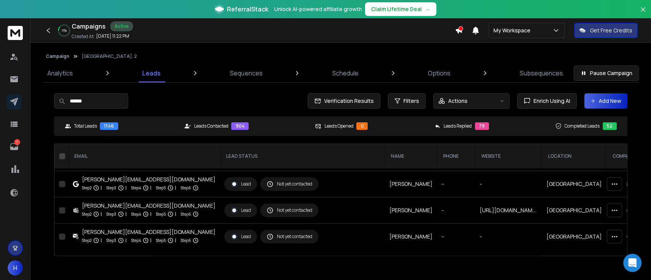
click at [61, 119] on td at bounding box center [62, 105] width 14 height 26
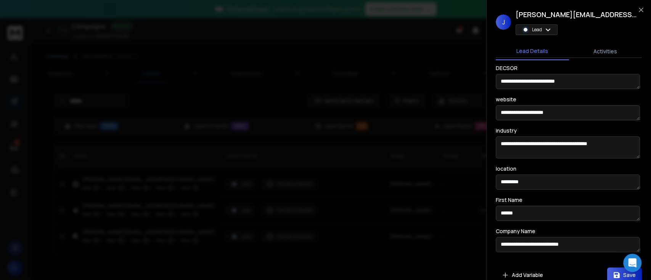
click at [635, 11] on div "J javier@barcelonams.es Lead" at bounding box center [569, 22] width 146 height 26
click at [638, 10] on icon "button" at bounding box center [641, 10] width 8 height 8
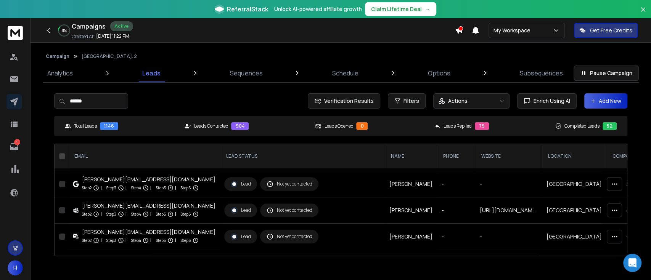
click at [63, 108] on button "button" at bounding box center [62, 105] width 6 height 6
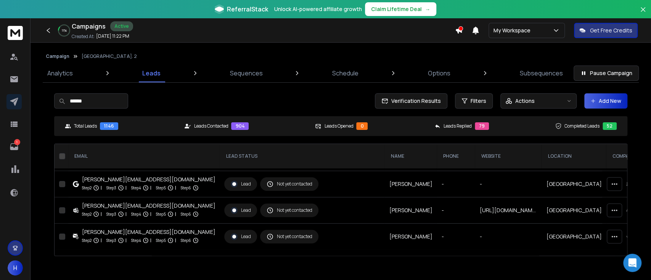
click at [116, 113] on p "Step 3" at bounding box center [111, 109] width 10 height 8
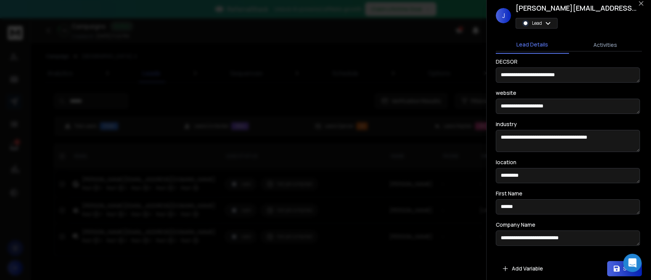
scroll to position [11, 0]
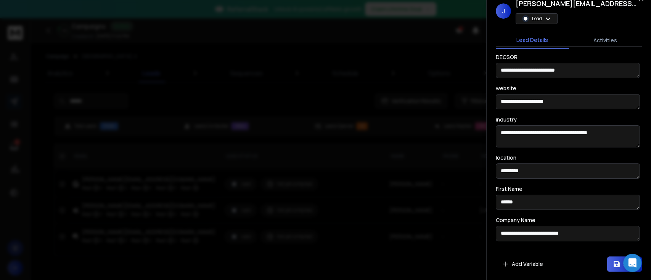
click at [531, 228] on textarea "**********" at bounding box center [568, 233] width 144 height 15
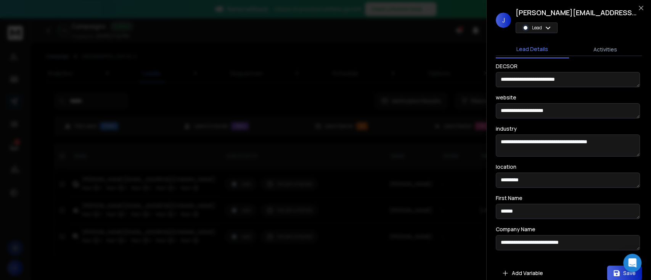
scroll to position [0, 0]
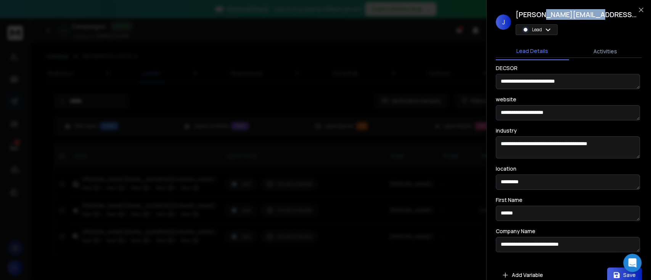
drag, startPoint x: 590, startPoint y: 13, endPoint x: 539, endPoint y: 18, distance: 51.0
click at [537, 18] on div "J javier@barcelonams.es Lead" at bounding box center [569, 22] width 146 height 26
copy h1 "barcelonams.es"
click at [345, 52] on div at bounding box center [325, 140] width 651 height 280
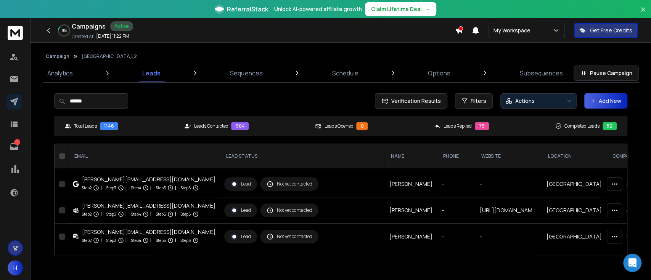
click at [562, 103] on div "Actions" at bounding box center [534, 101] width 58 height 8
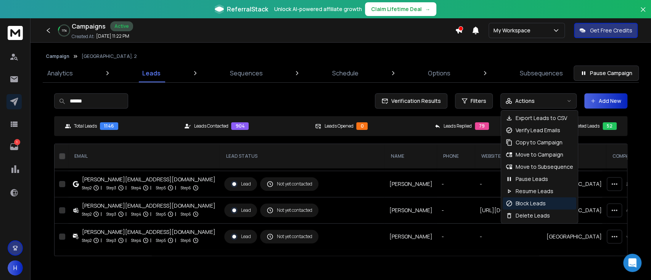
click at [545, 206] on div "Block Leads" at bounding box center [540, 204] width 74 height 12
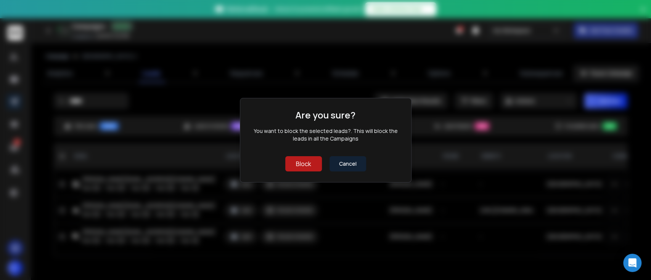
click at [288, 166] on button "Block" at bounding box center [303, 163] width 37 height 15
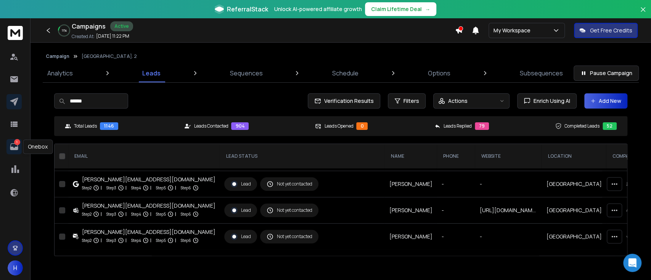
click at [13, 146] on icon at bounding box center [14, 146] width 9 height 9
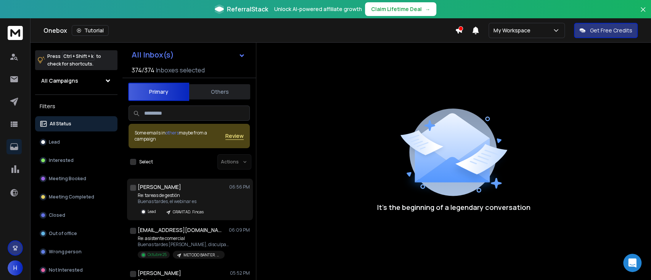
click at [206, 190] on div "Alfonso Fernández 06:56 PM" at bounding box center [194, 188] width 112 height 8
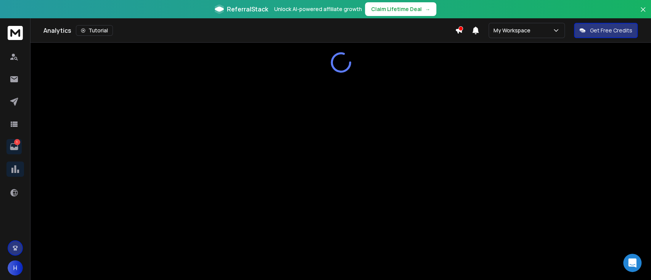
click at [16, 145] on p "1" at bounding box center [17, 142] width 6 height 6
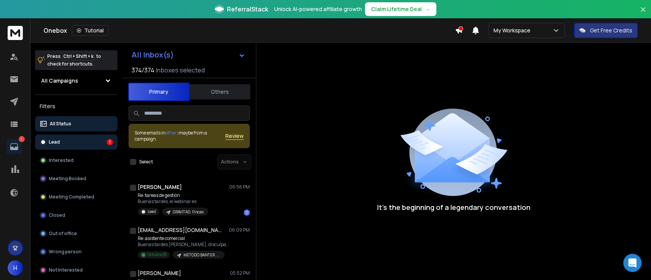
click at [89, 145] on button "Lead 1" at bounding box center [76, 142] width 82 height 15
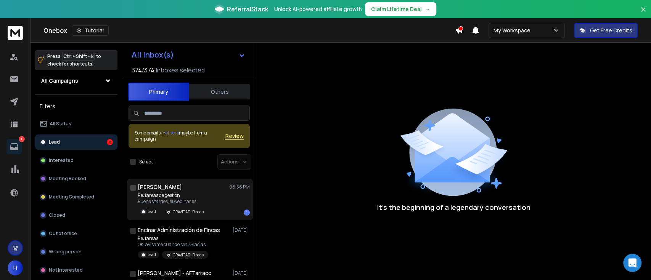
click at [213, 198] on div "Re: tareas de gestión Buenas tardes, el webinar es Lead GRAVITAD. Fincas 1" at bounding box center [194, 204] width 112 height 23
